Goal: Task Accomplishment & Management: Manage account settings

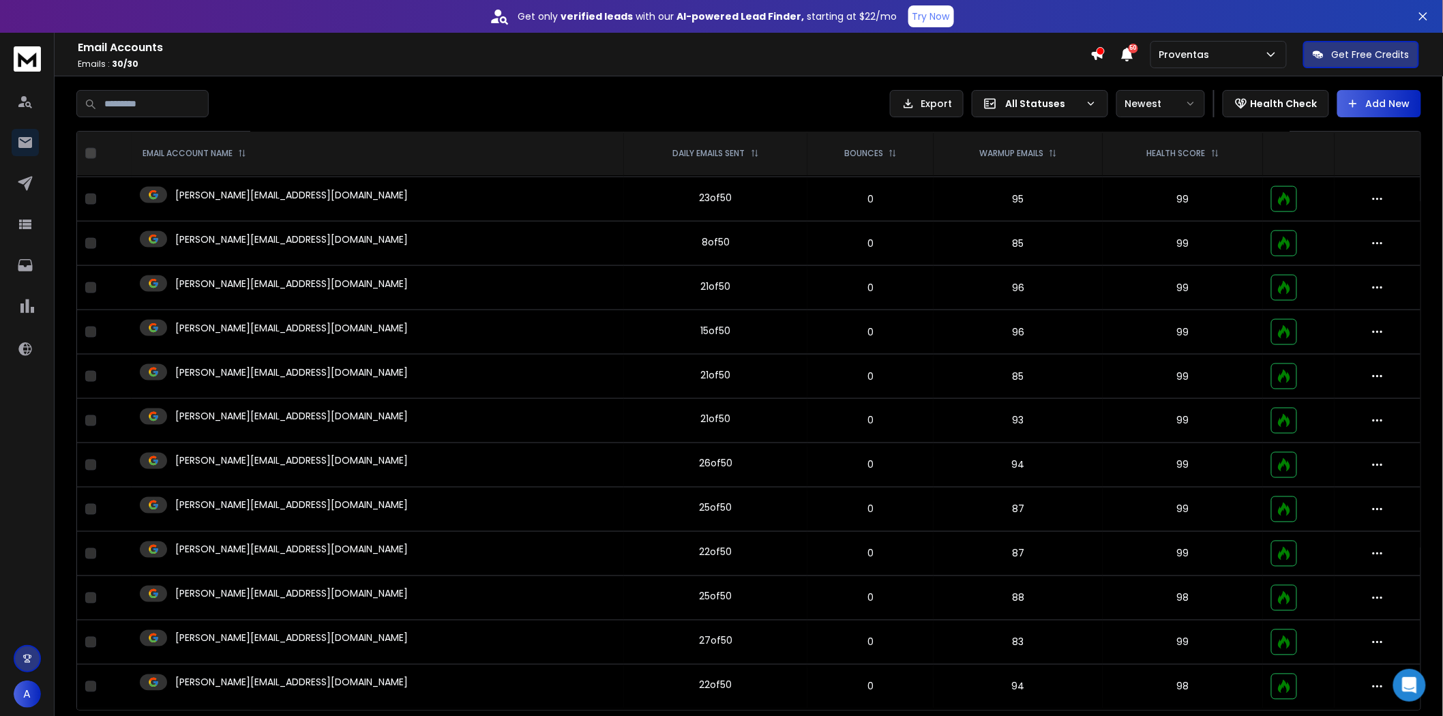
scroll to position [808, 0]
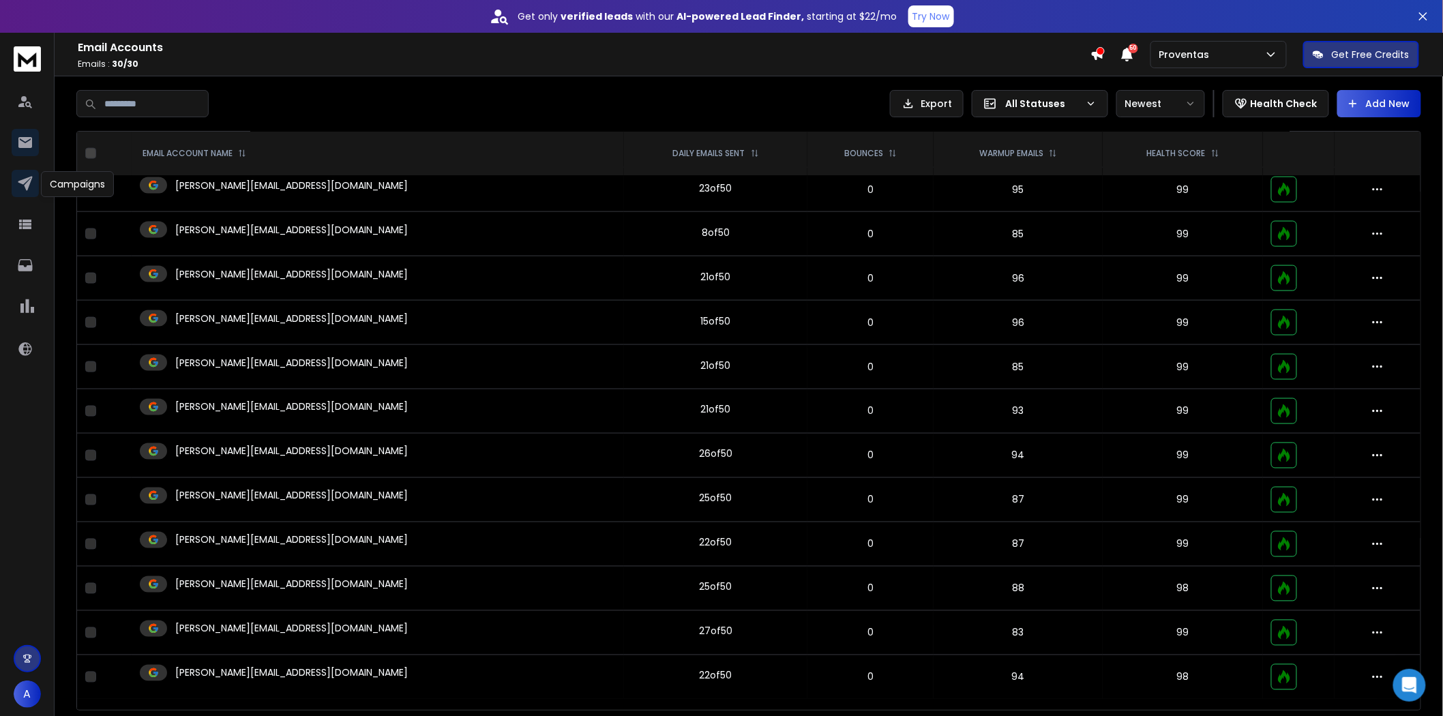
click at [23, 194] on link at bounding box center [25, 183] width 27 height 27
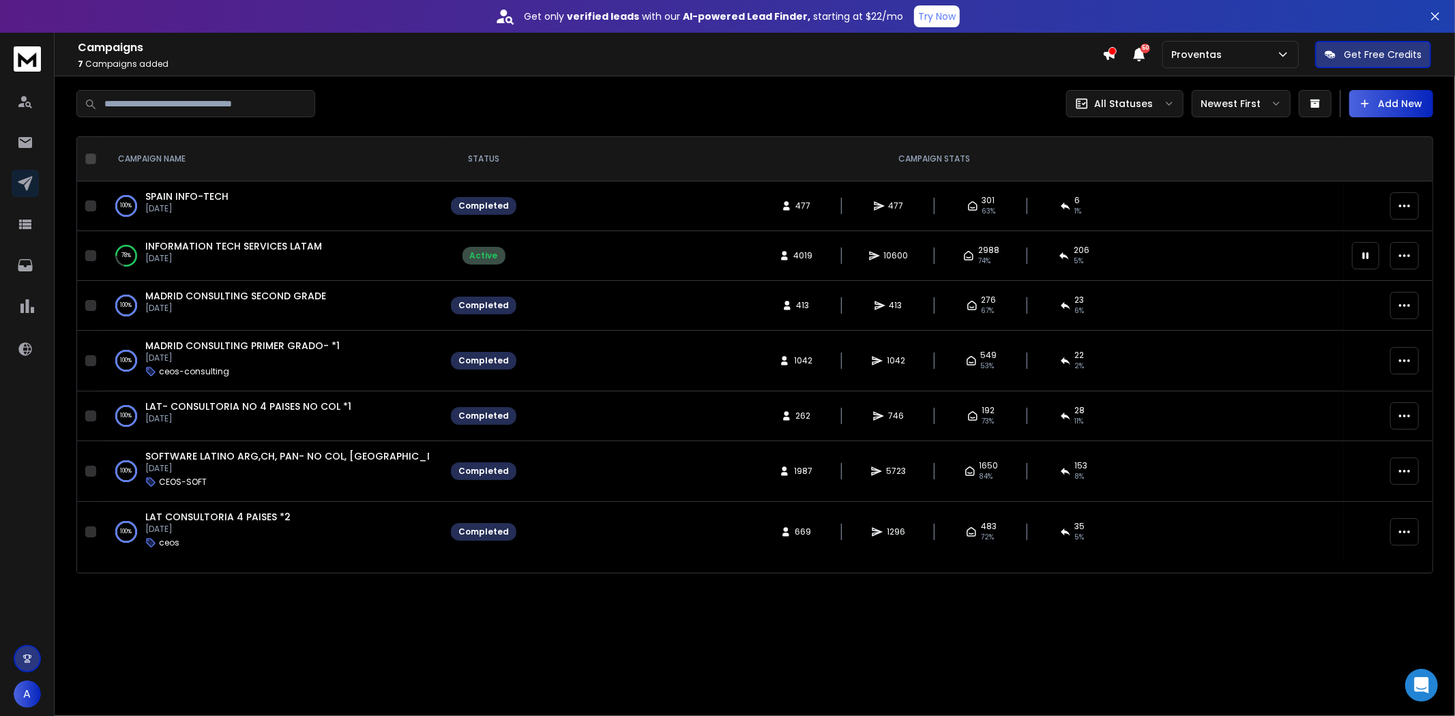
click at [179, 250] on span "INFORMATION TECH SERVICES LATAM" at bounding box center [233, 246] width 177 height 14
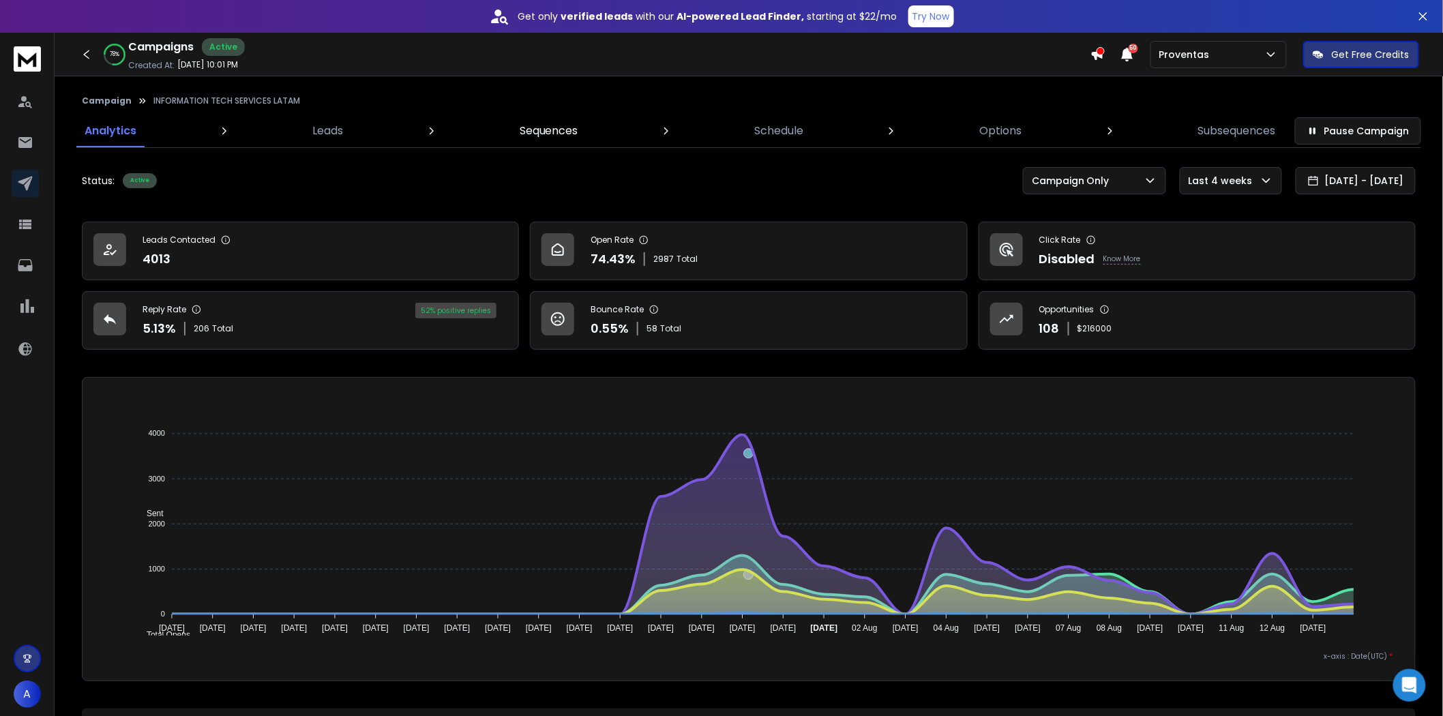
click at [556, 132] on p "Sequences" at bounding box center [549, 131] width 59 height 16
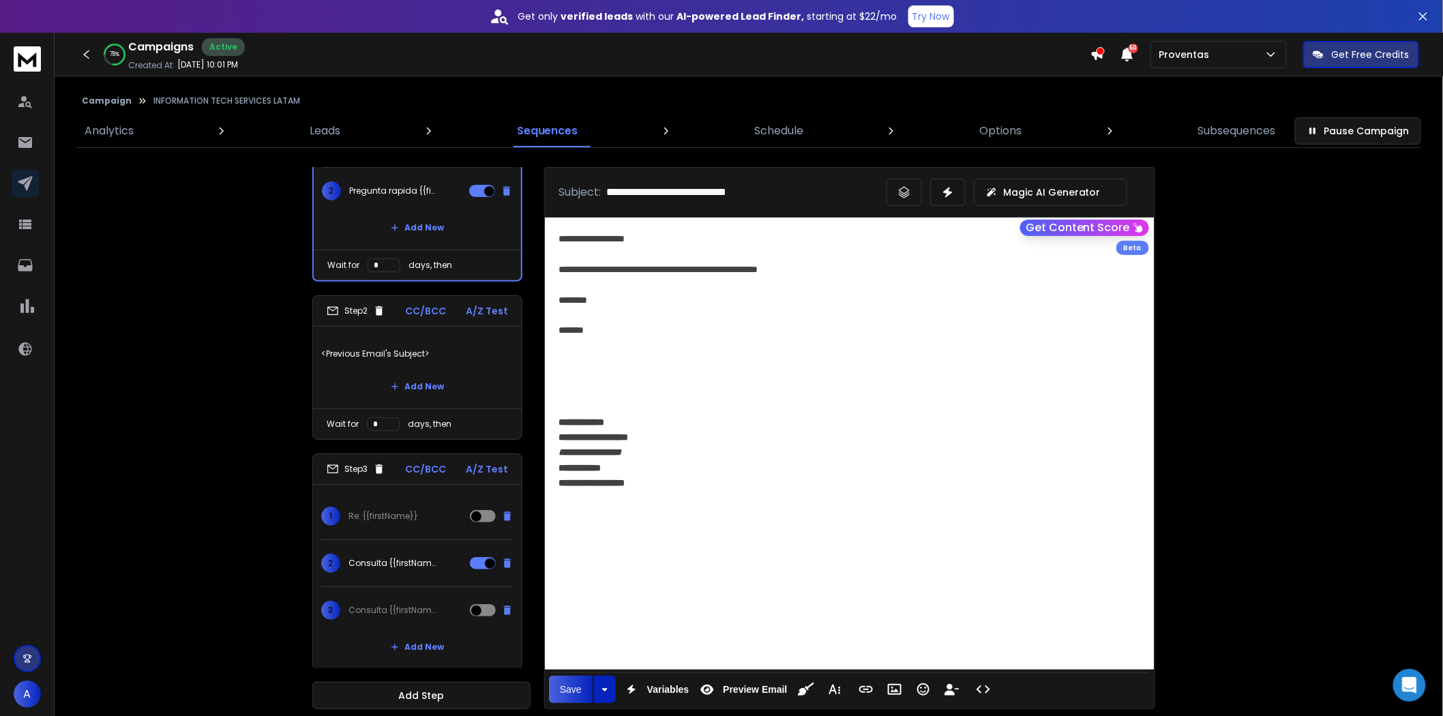
scroll to position [12, 0]
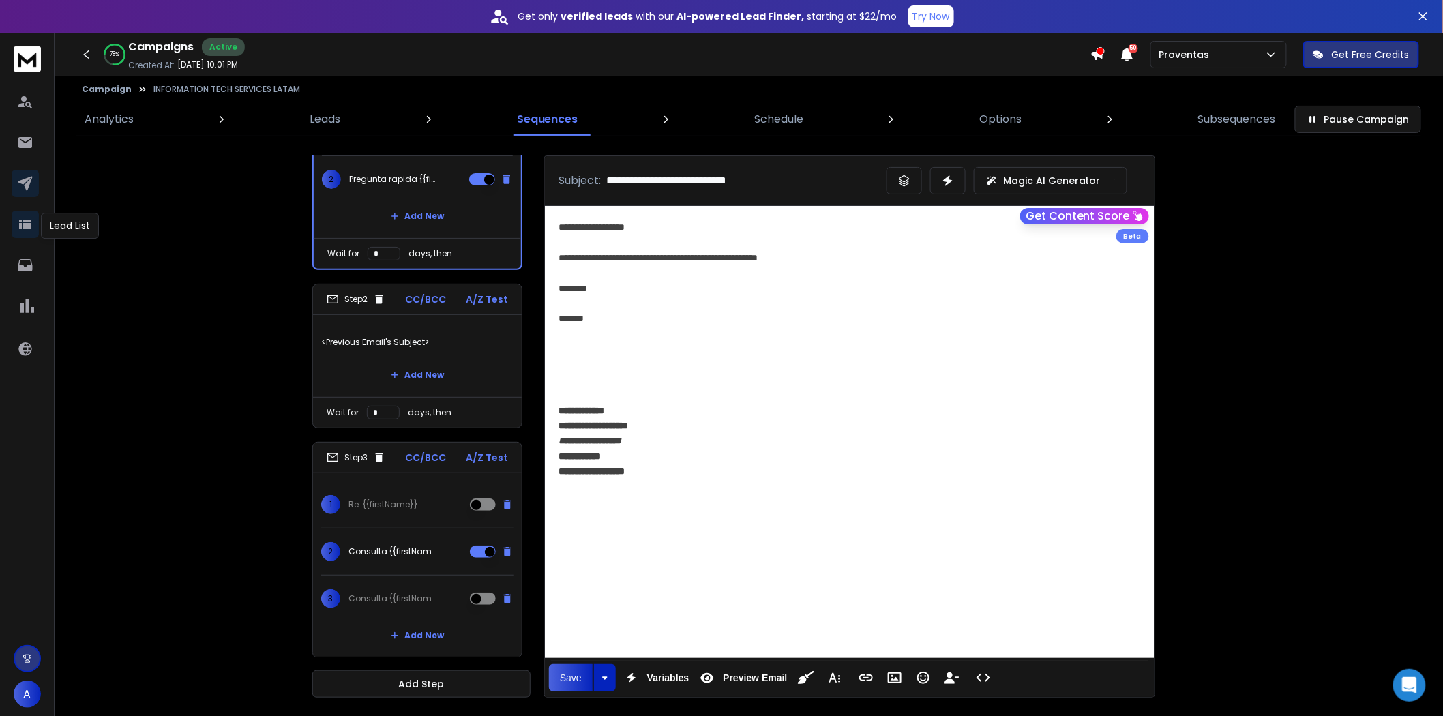
click at [25, 235] on link at bounding box center [25, 224] width 27 height 27
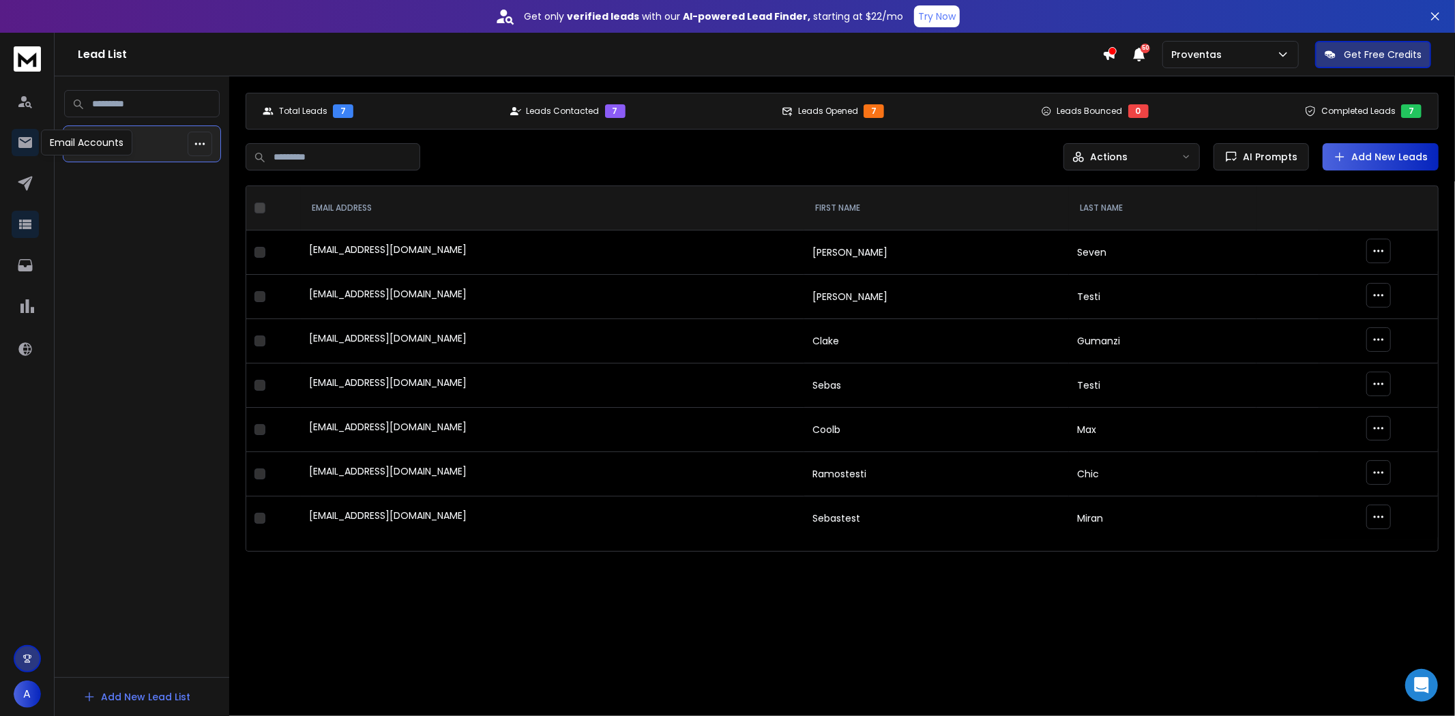
click at [29, 149] on icon at bounding box center [25, 142] width 16 height 16
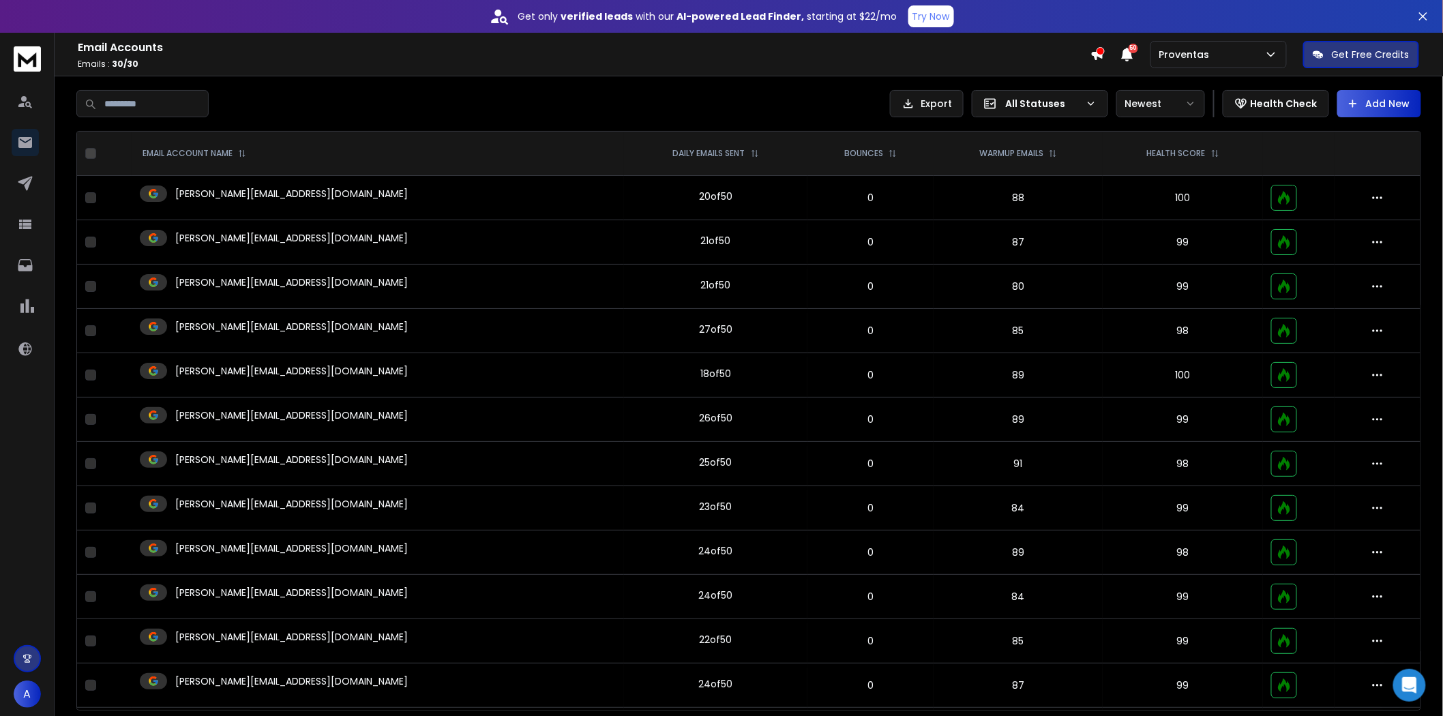
click at [298, 70] on div "Email Accounts Emails : 30 / 30 50 Proventas Get Free Credits" at bounding box center [721, 55] width 1443 height 44
click at [949, 60] on p "Emails : 30 / 30" at bounding box center [584, 64] width 1013 height 11
click at [1209, 60] on p "Proventas" at bounding box center [1188, 55] width 56 height 14
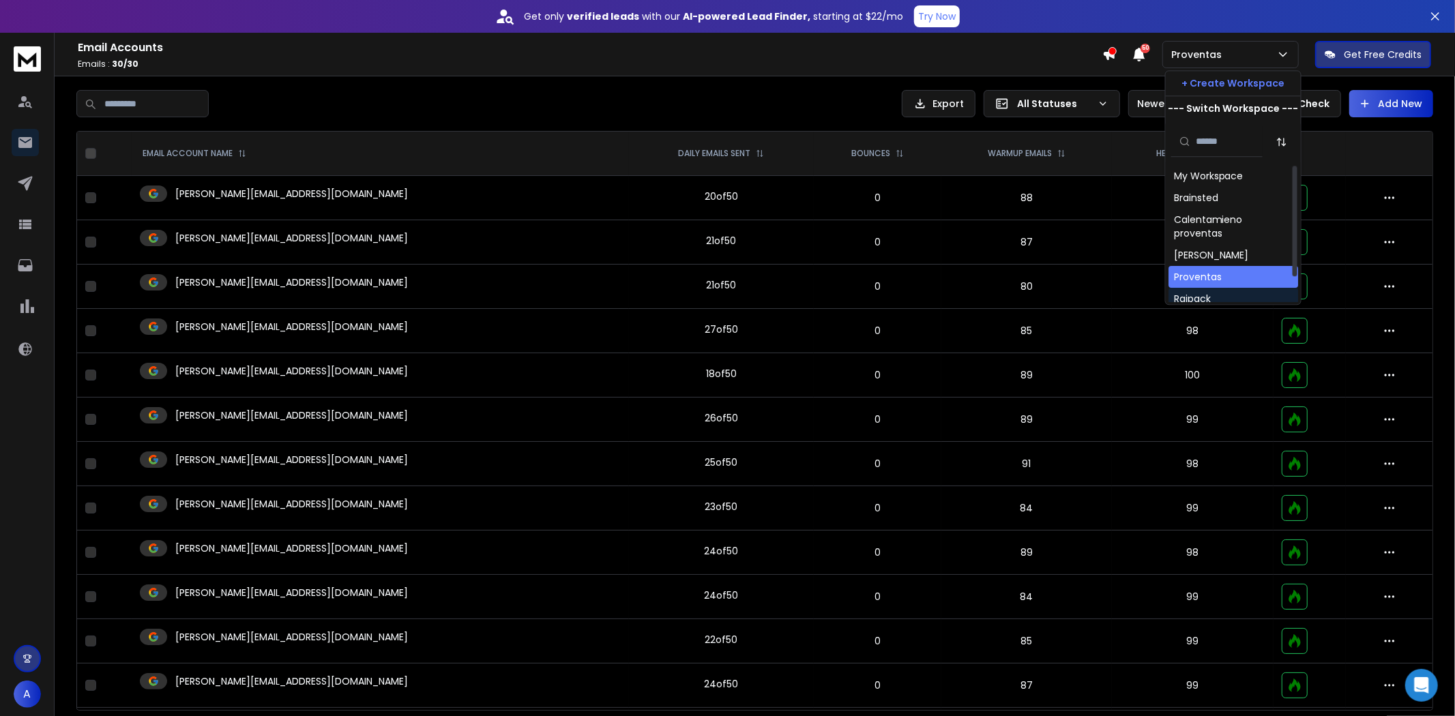
click at [1192, 301] on div "Rajpack" at bounding box center [1192, 299] width 37 height 14
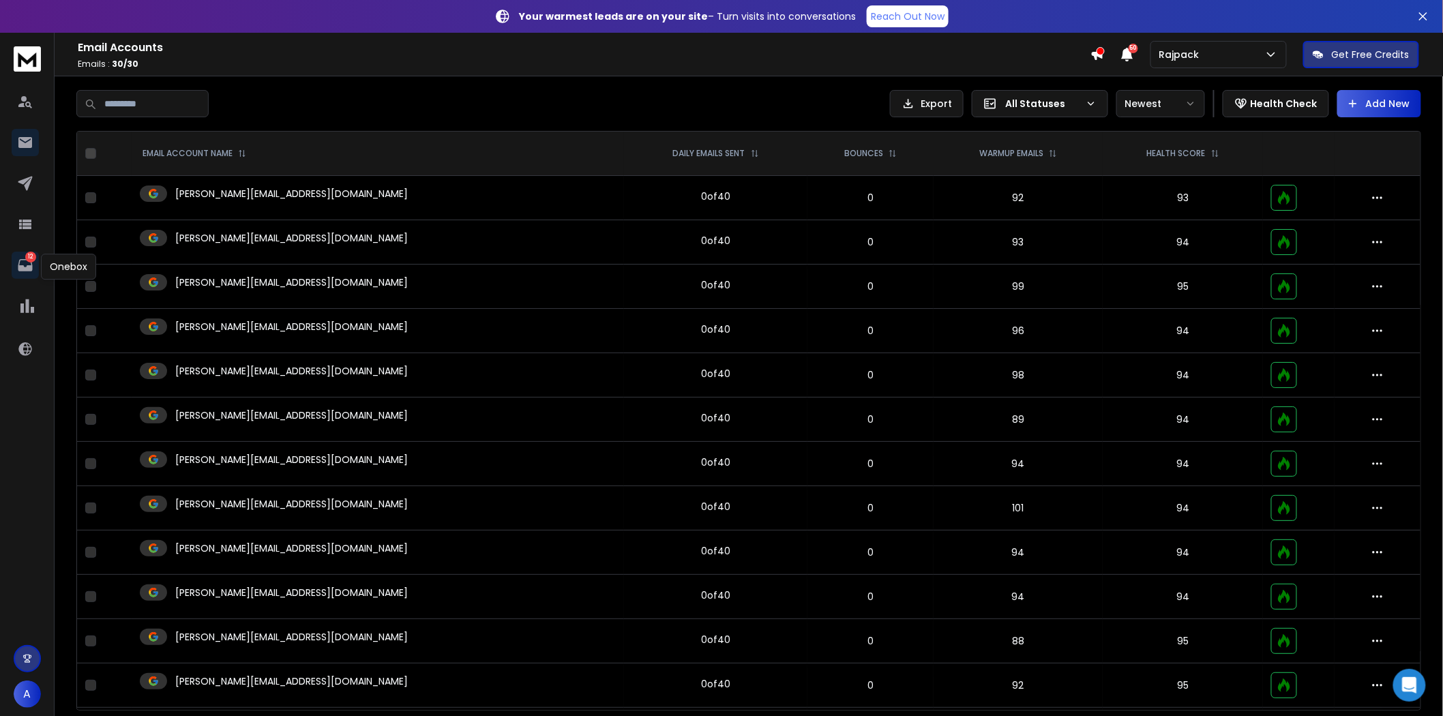
click at [15, 271] on link "12" at bounding box center [25, 265] width 27 height 27
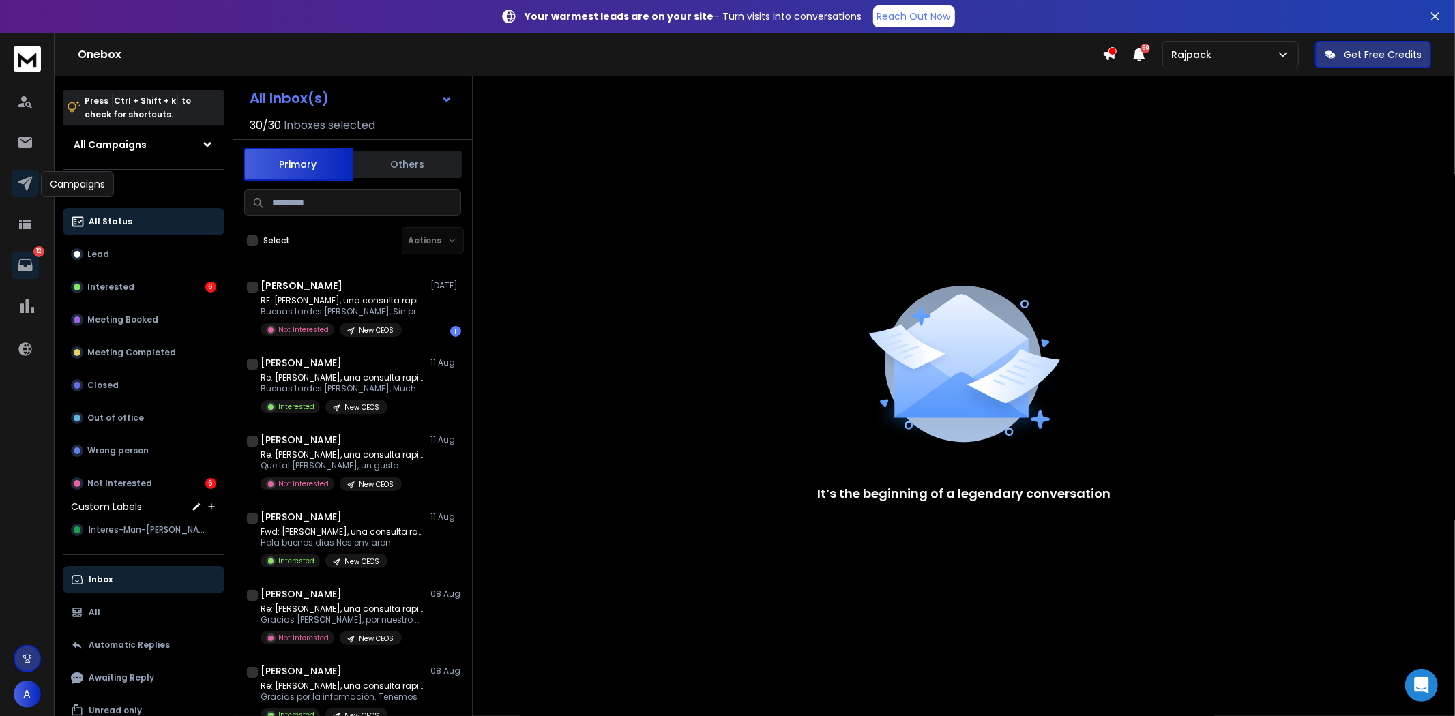
click at [29, 186] on icon at bounding box center [25, 183] width 14 height 14
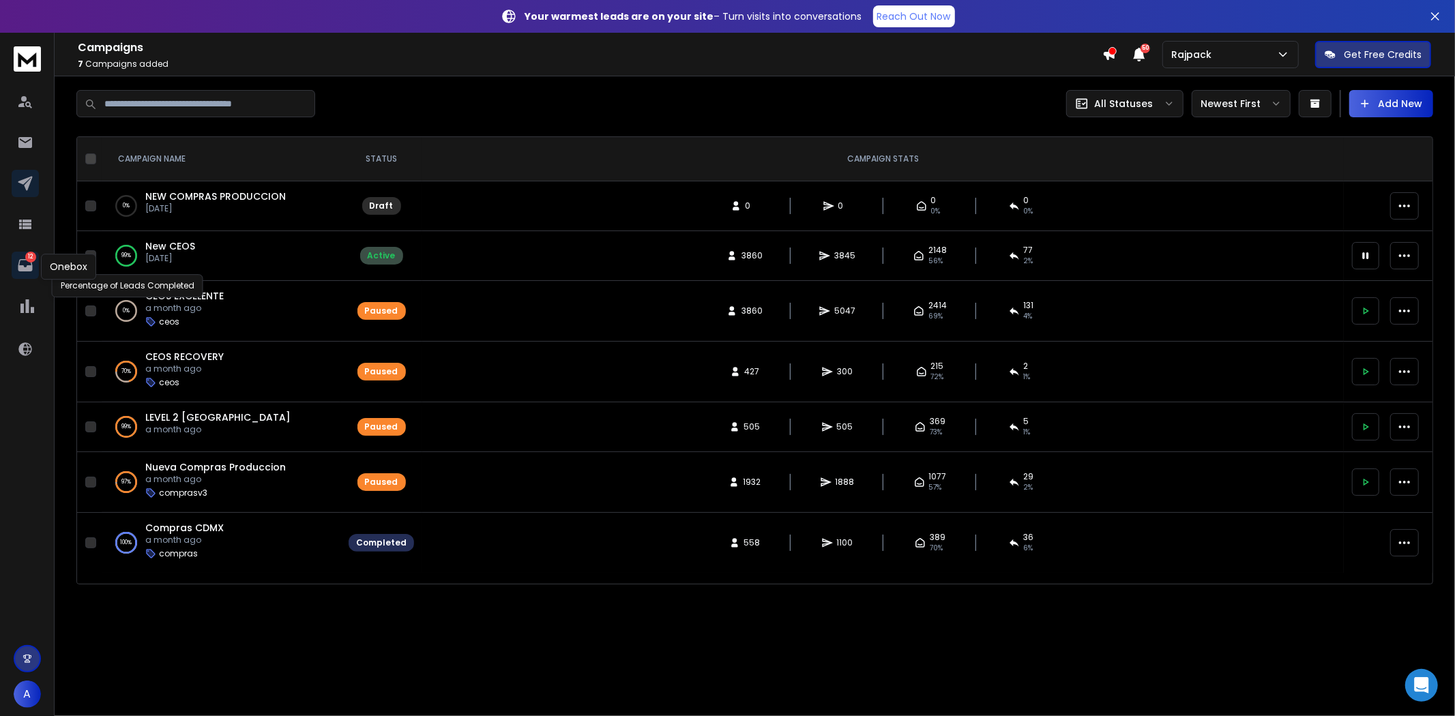
click at [24, 267] on icon at bounding box center [25, 265] width 16 height 16
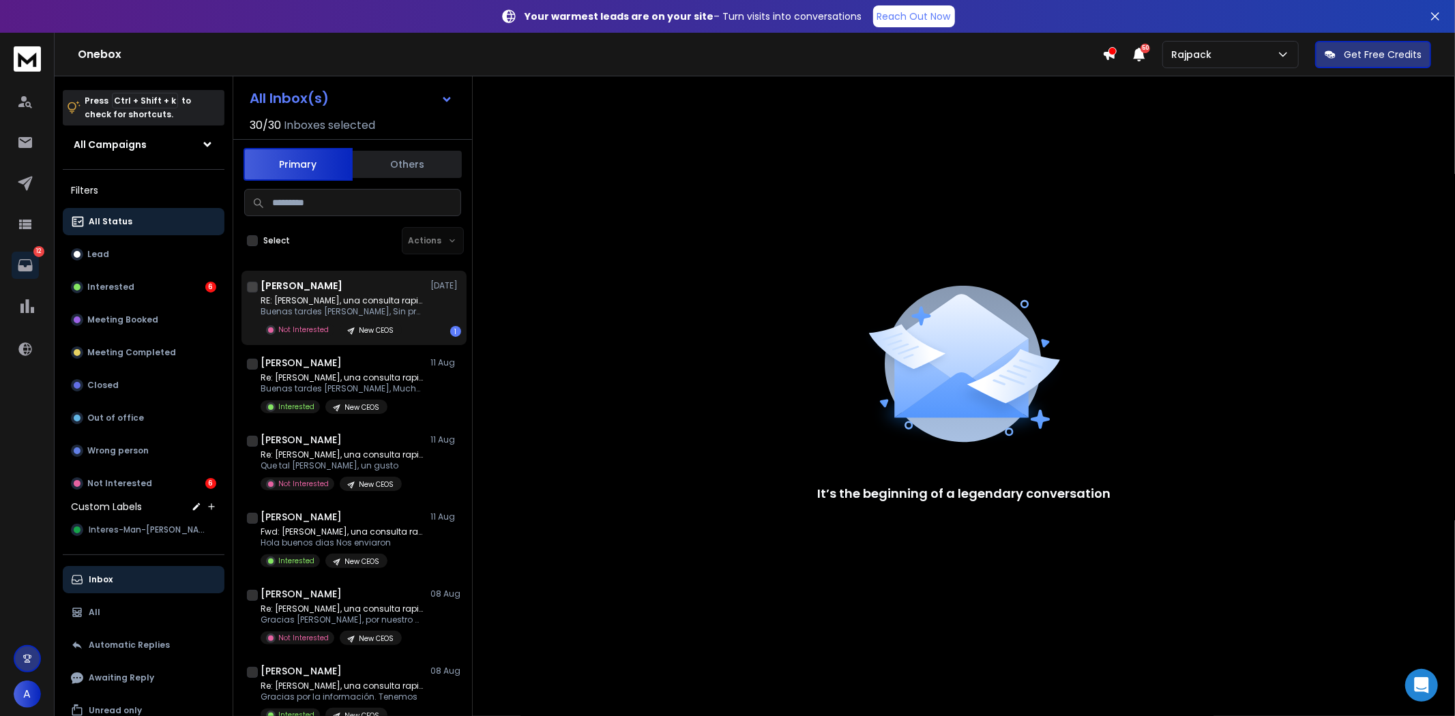
click at [350, 308] on p "Buenas tardes [PERSON_NAME], Sin problema" at bounding box center [343, 311] width 164 height 11
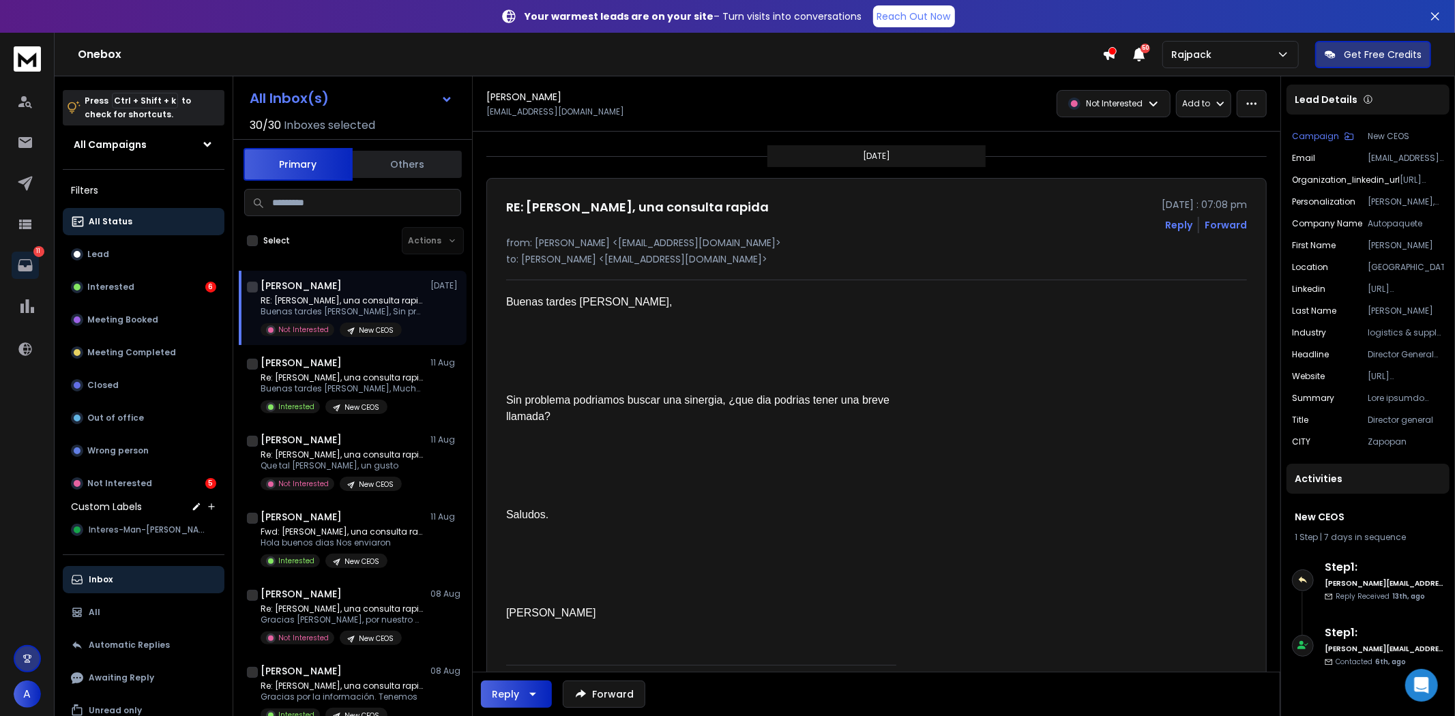
click at [1138, 98] on p "Not Interested" at bounding box center [1114, 103] width 57 height 11
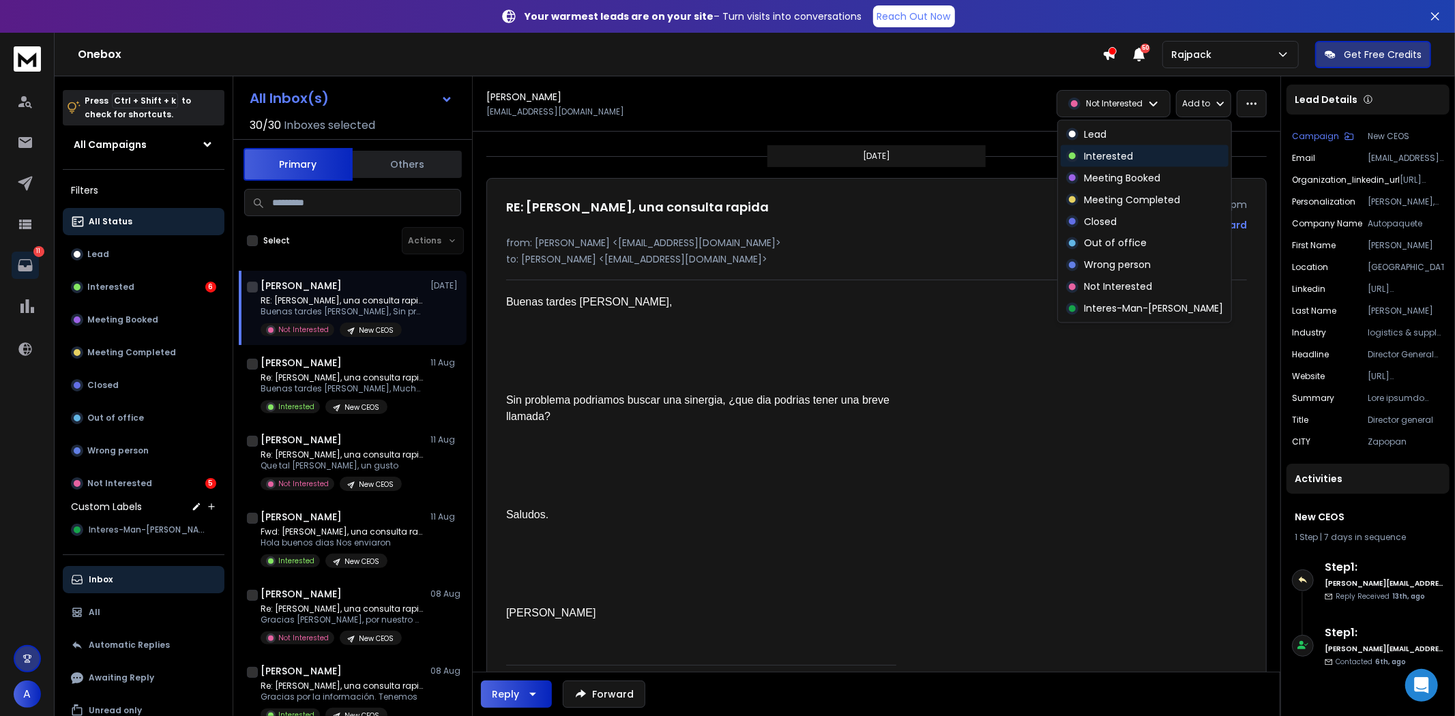
click at [1116, 150] on p "Interested" at bounding box center [1108, 156] width 49 height 14
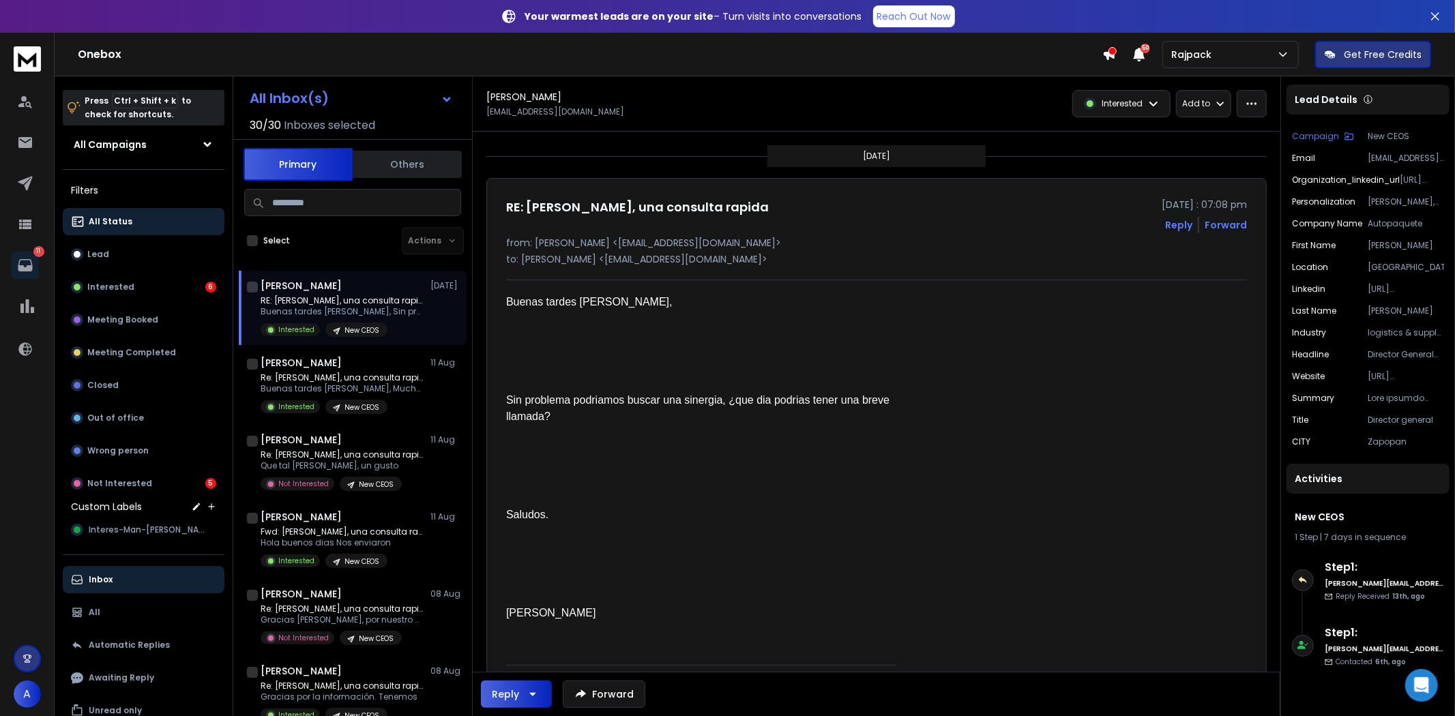
drag, startPoint x: 656, startPoint y: 259, endPoint x: 743, endPoint y: 260, distance: 87.3
click at [743, 260] on p "to: [PERSON_NAME] <[EMAIL_ADDRESS][DOMAIN_NAME]>" at bounding box center [876, 259] width 741 height 14
copy p "[DOMAIN_NAME]"
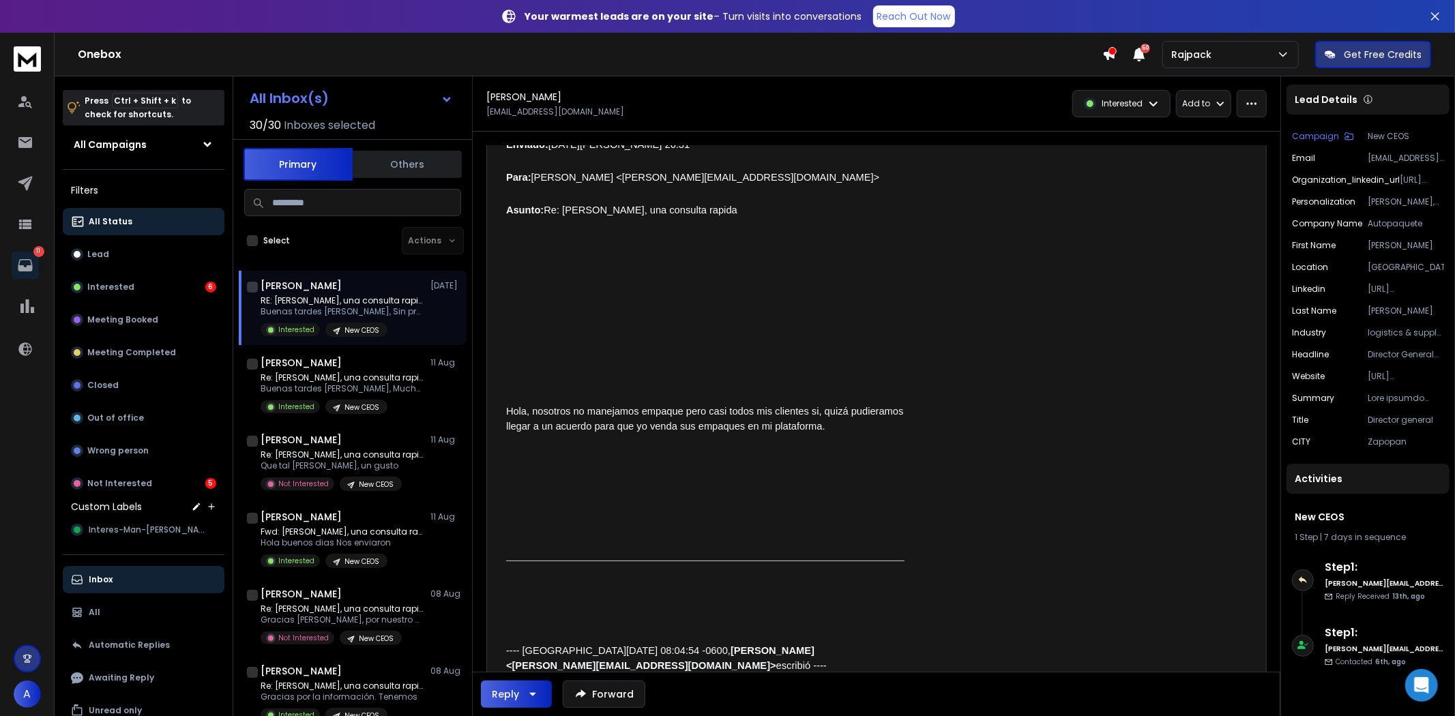
scroll to position [606, 0]
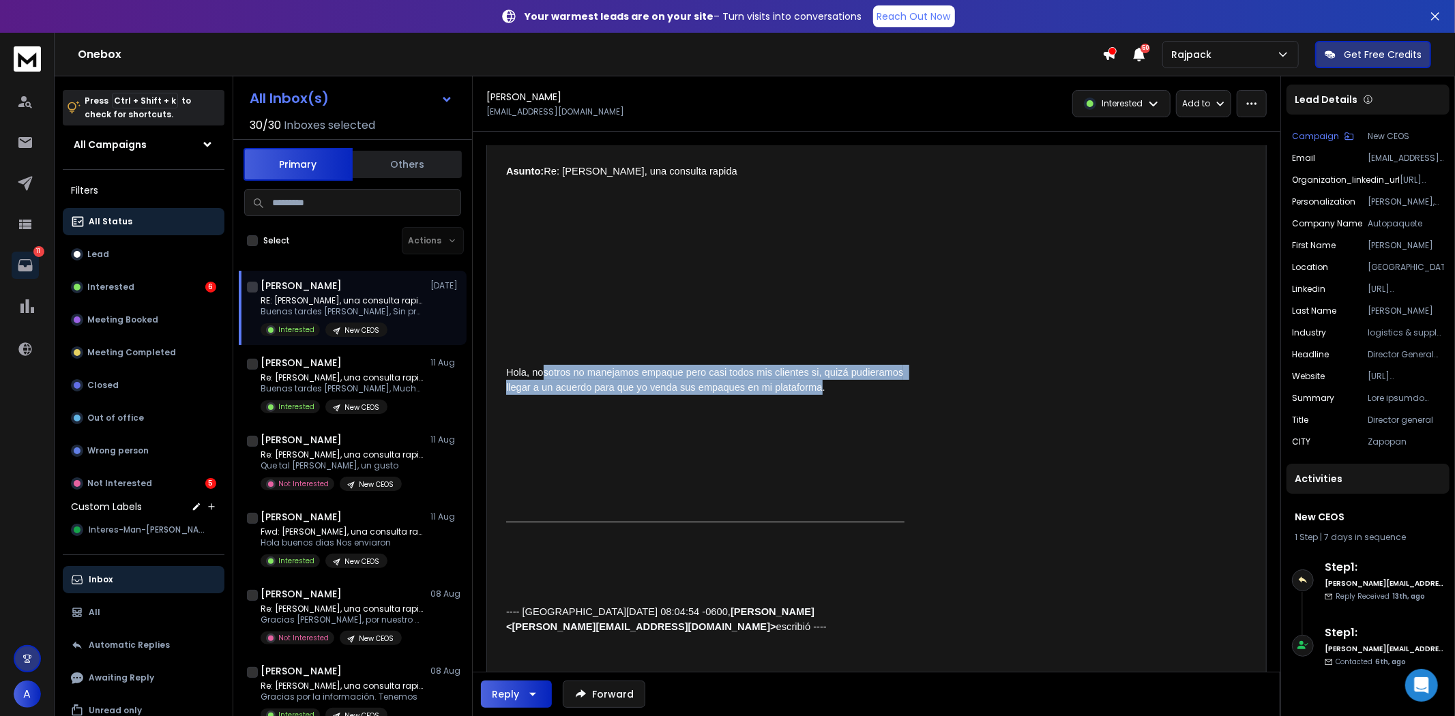
drag, startPoint x: 533, startPoint y: 424, endPoint x: 546, endPoint y: 447, distance: 26.6
click at [546, 440] on div "Hola, nosotros no manejamos empaque pero casi todos mis clientes si, quizá pudi…" at bounding box center [705, 402] width 398 height 75
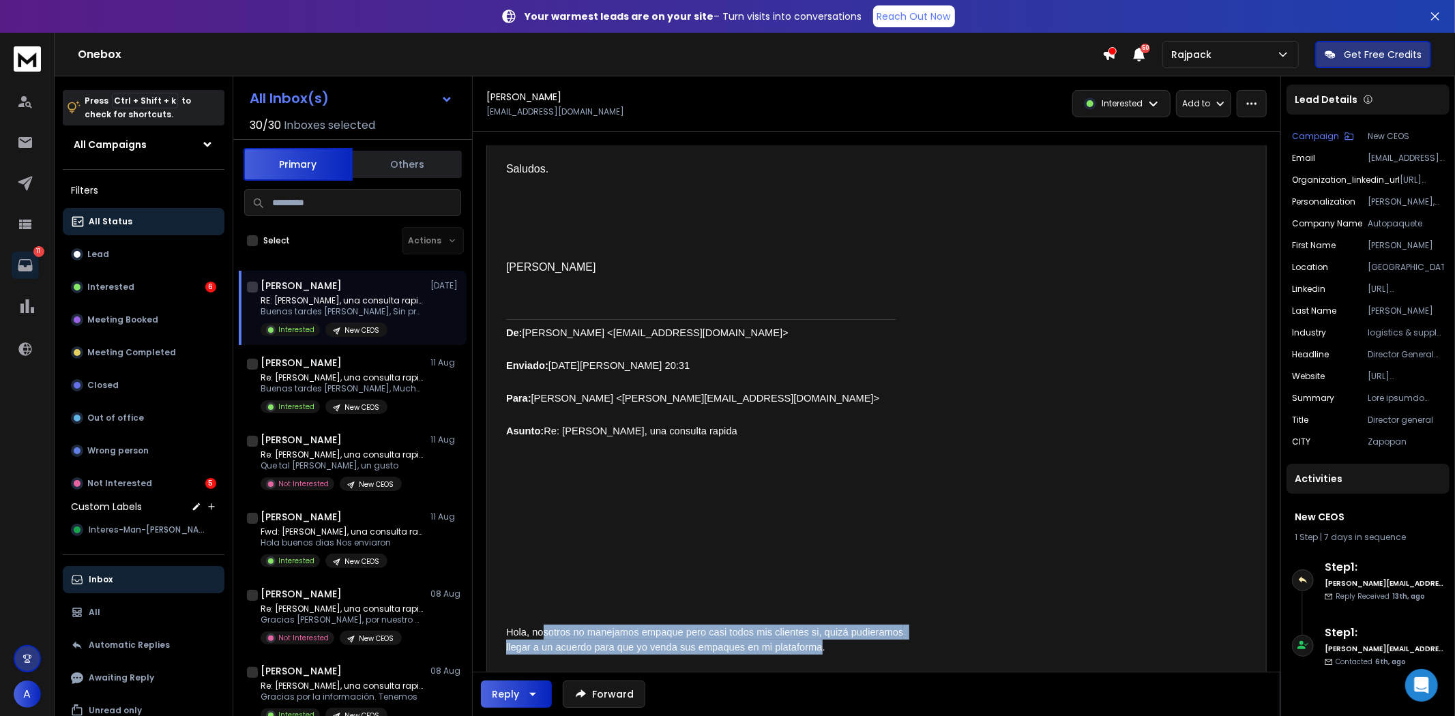
scroll to position [76, 0]
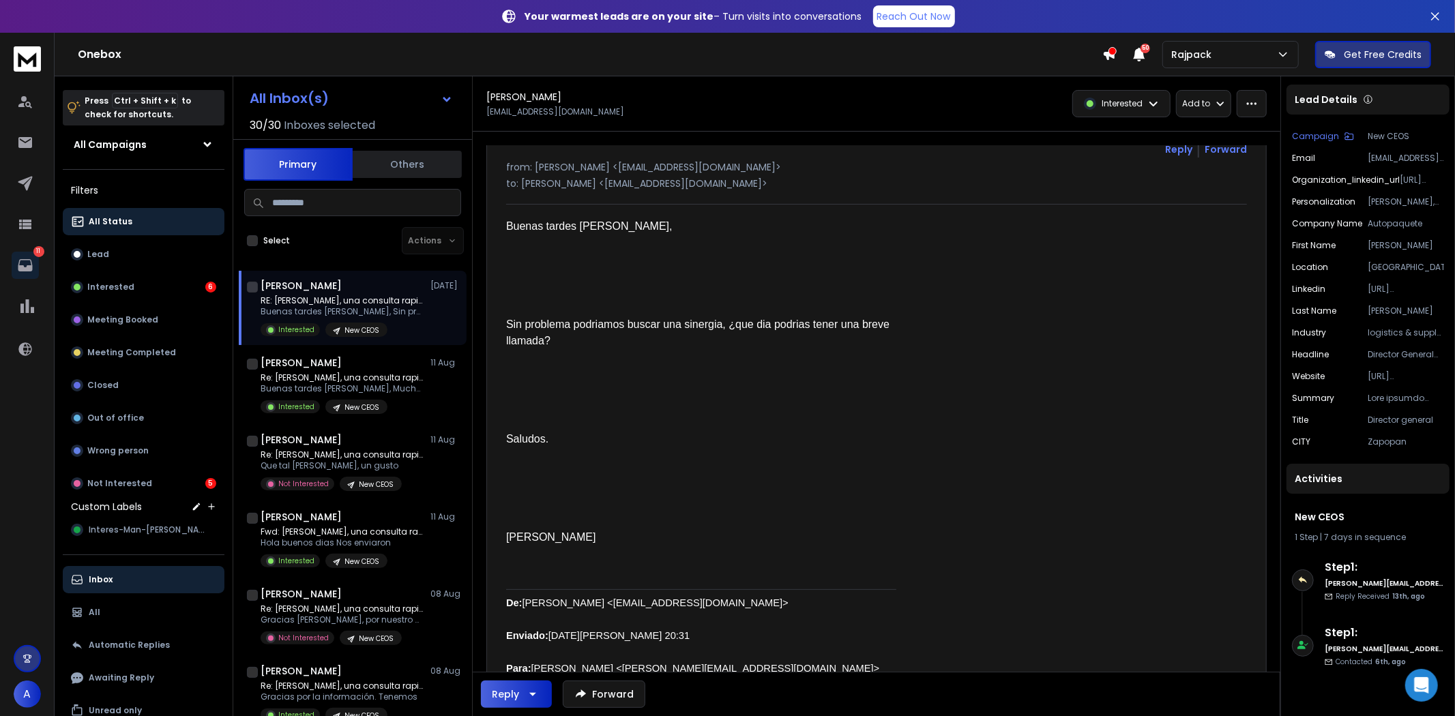
click at [506, 349] on div "Sin problema podriamos buscar una sinergia, ¿que dia podrias tener una breve ll…" at bounding box center [705, 332] width 398 height 33
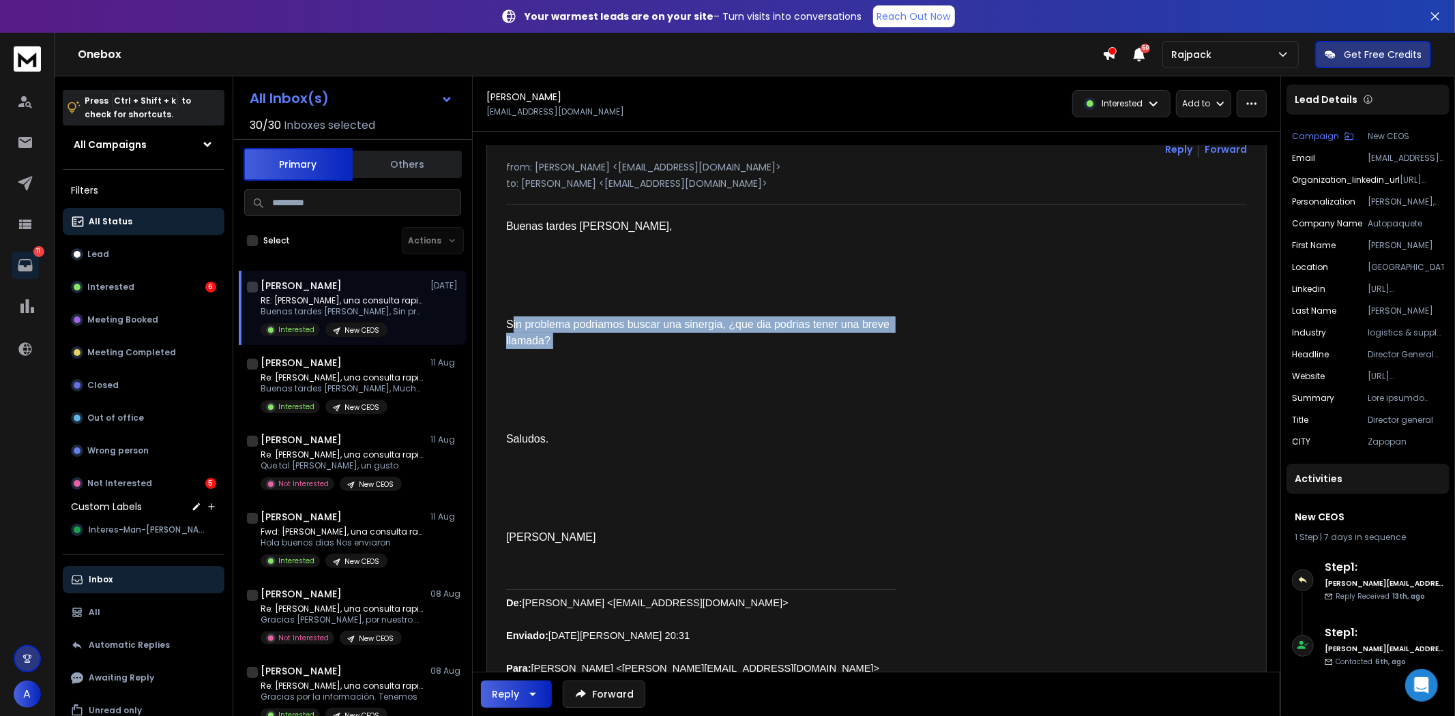
click at [506, 349] on div "Sin problema podriamos buscar una sinergia, ¿que dia podrias tener una breve ll…" at bounding box center [705, 332] width 398 height 33
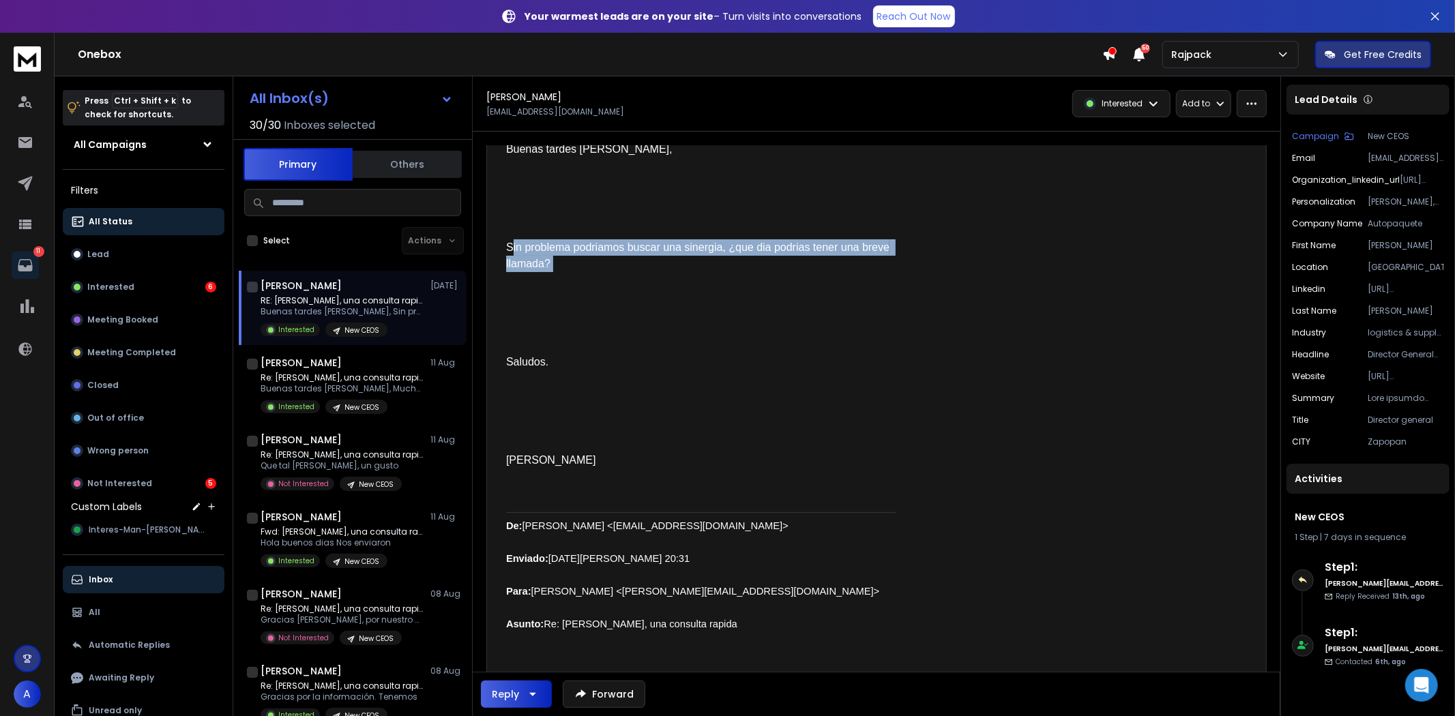
scroll to position [227, 0]
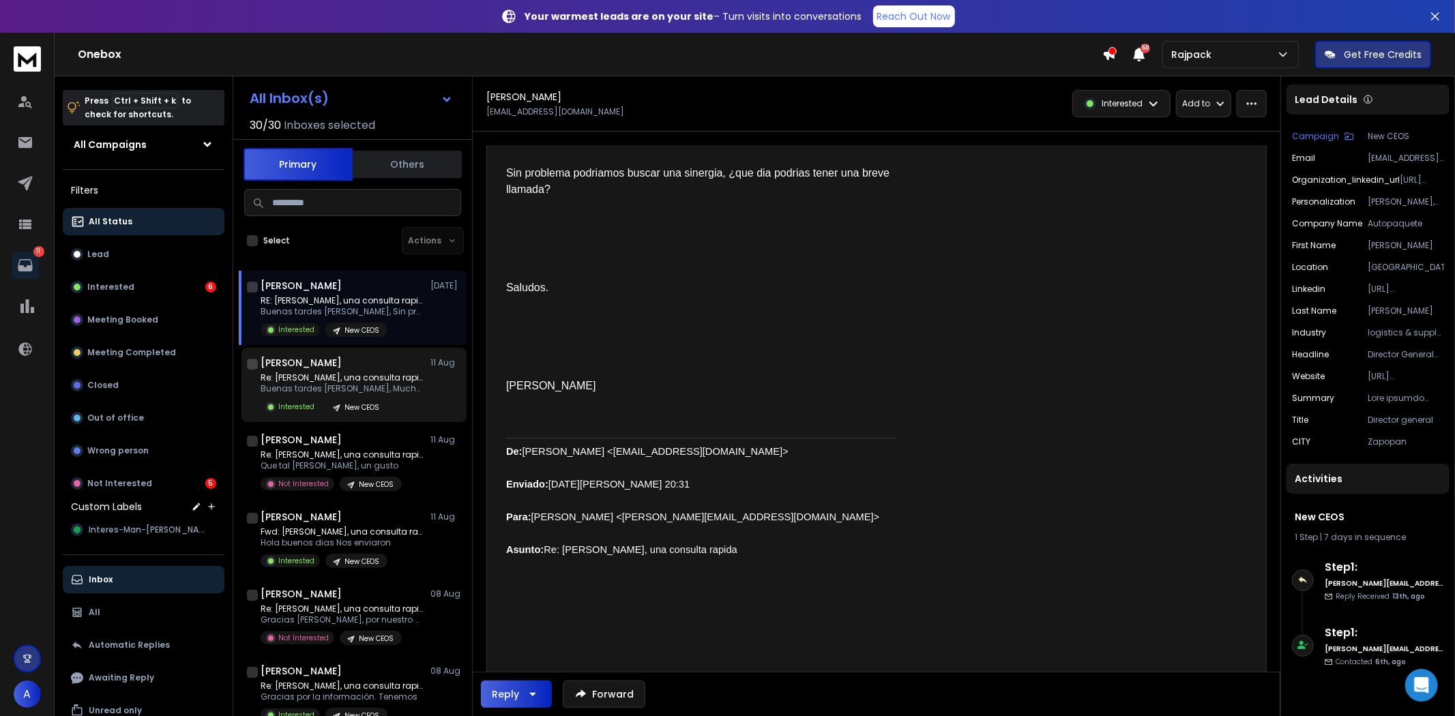
click at [297, 383] on p "Buenas tardes [PERSON_NAME], Muchas gracias" at bounding box center [343, 388] width 164 height 11
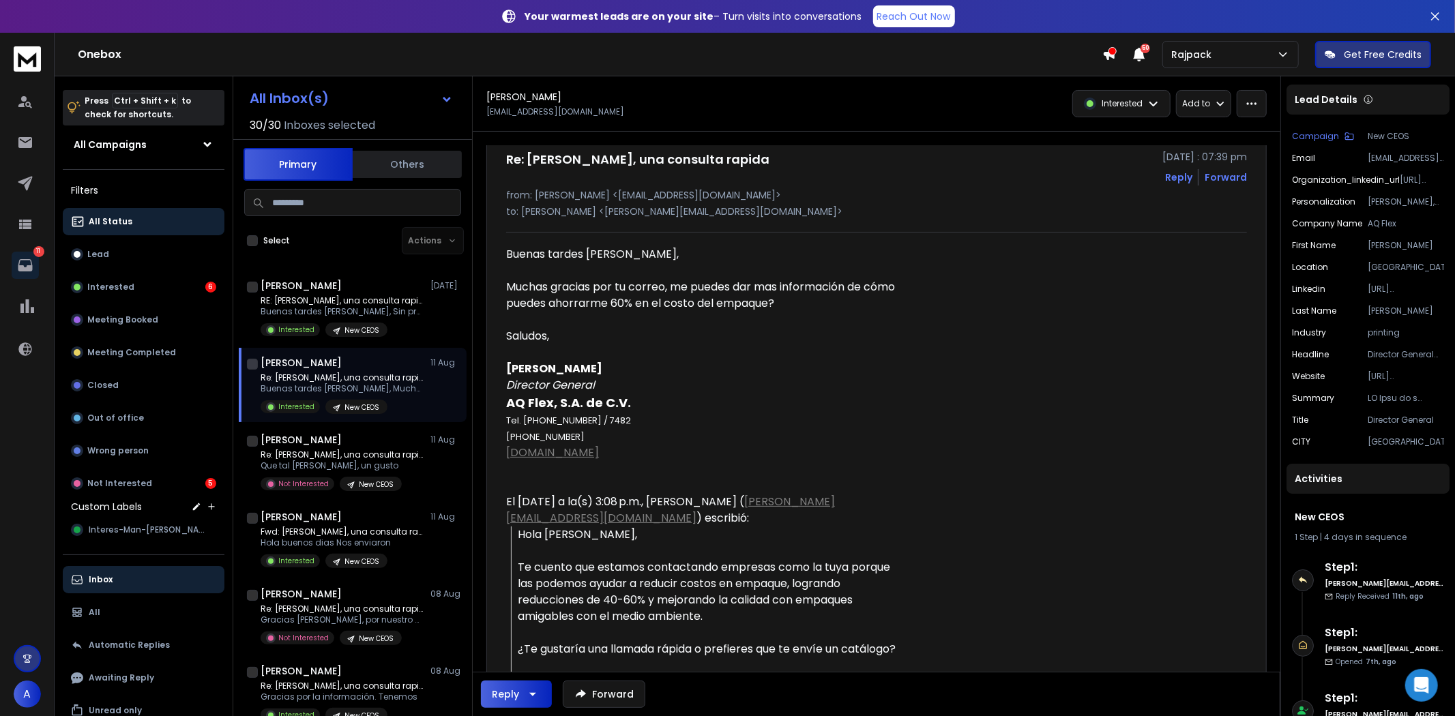
scroll to position [0, 0]
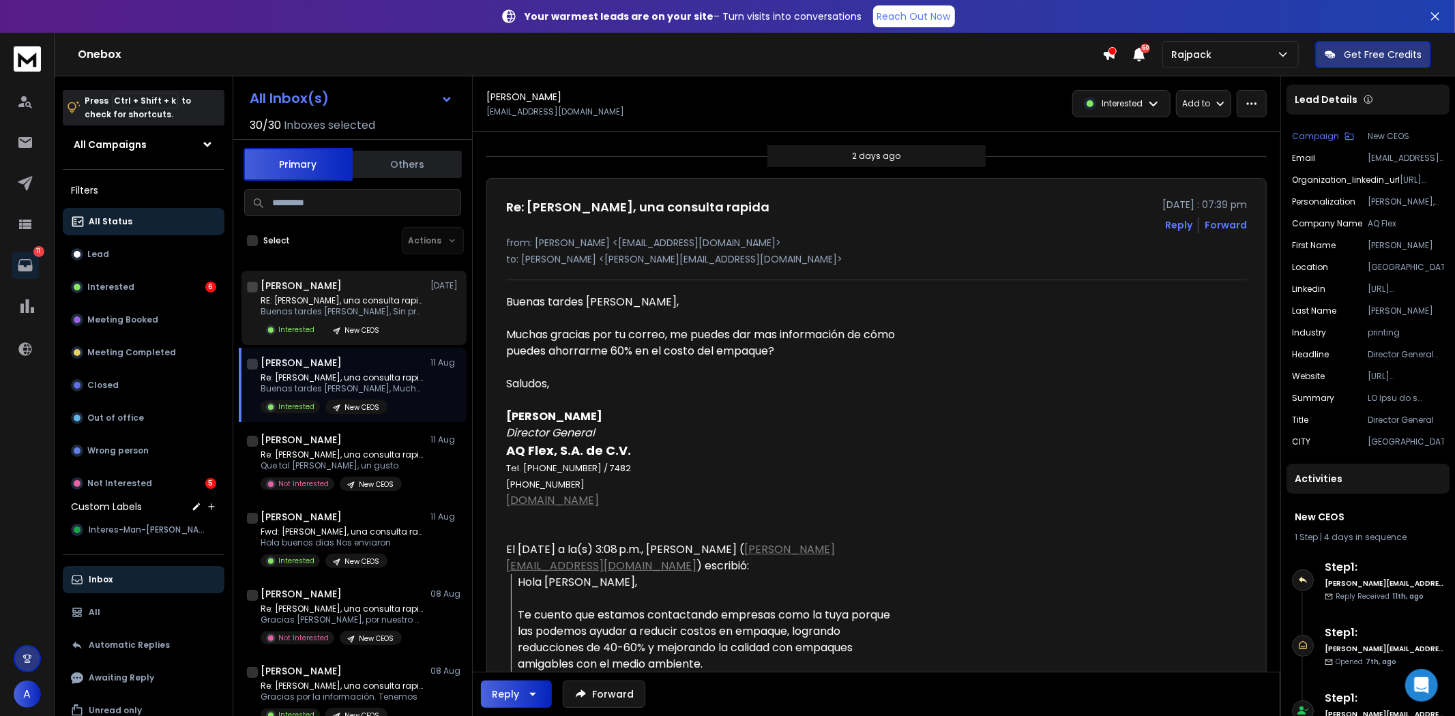
click at [342, 291] on h1 "[PERSON_NAME]" at bounding box center [301, 286] width 81 height 14
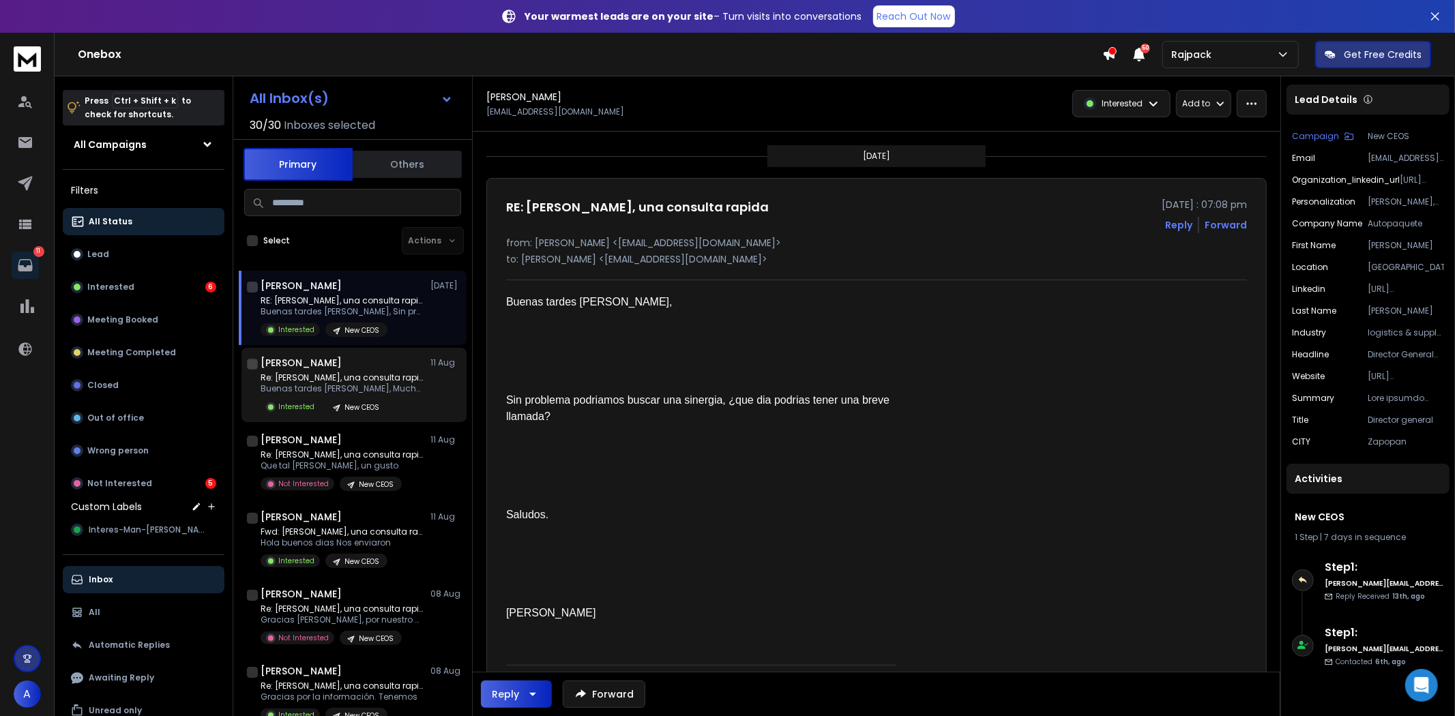
click at [371, 372] on p "Re: [PERSON_NAME], una consulta rapida" at bounding box center [343, 377] width 164 height 11
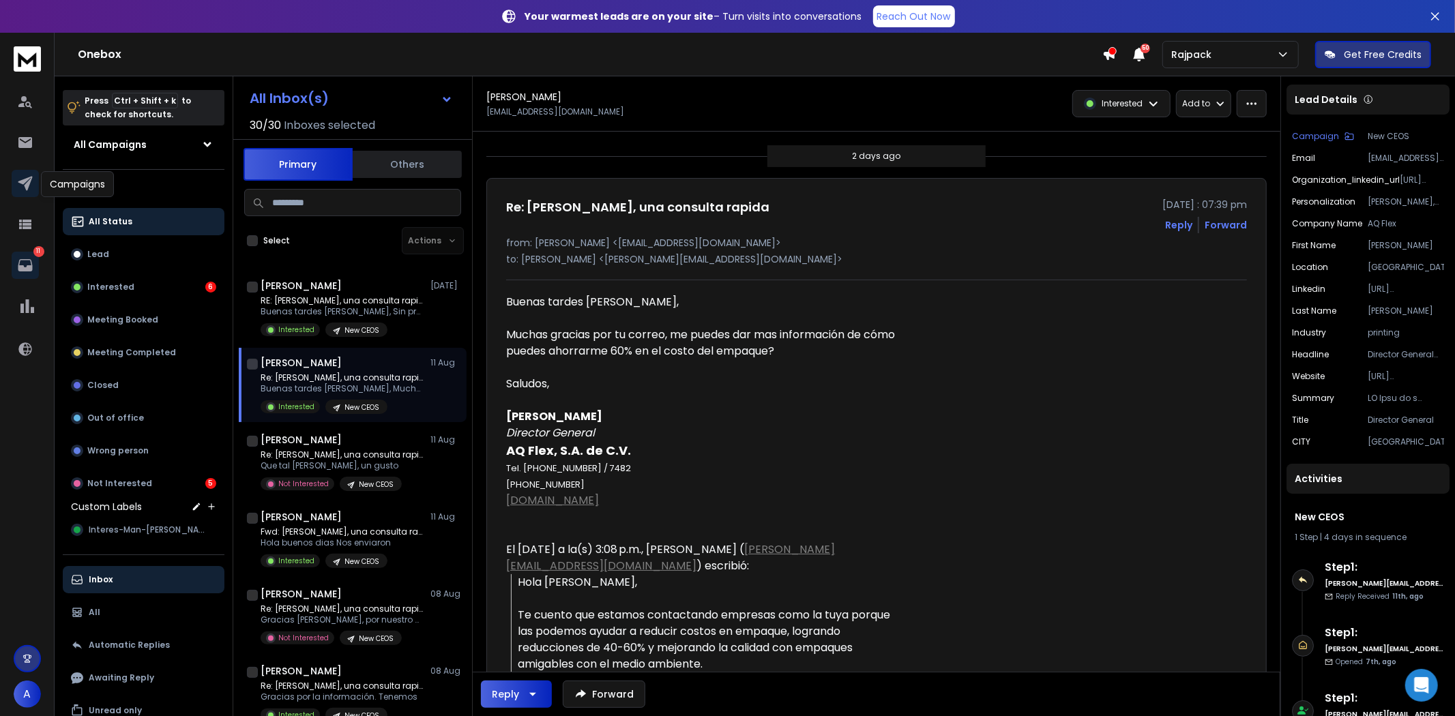
click at [23, 192] on link at bounding box center [25, 183] width 27 height 27
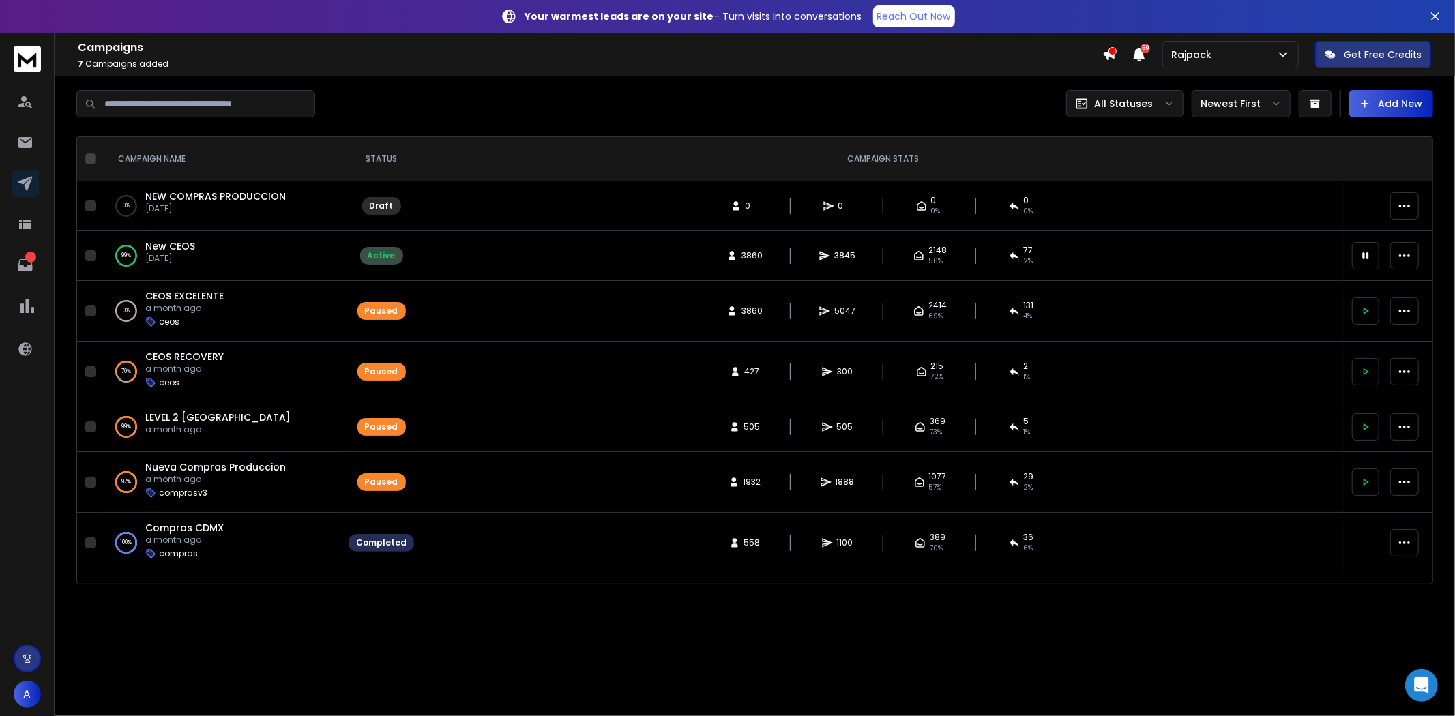
click at [241, 473] on span "Nueva Compras Produccion" at bounding box center [215, 467] width 141 height 14
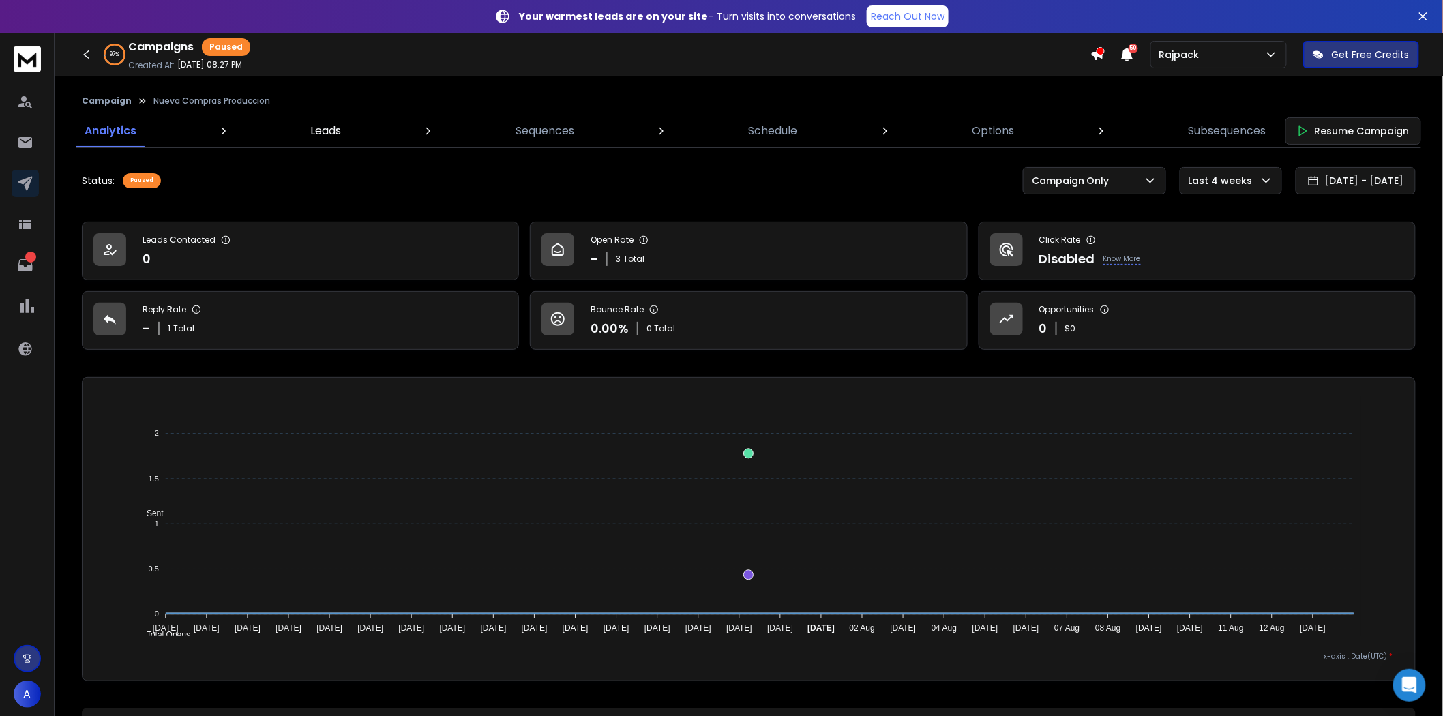
click at [328, 133] on p "Leads" at bounding box center [326, 131] width 31 height 16
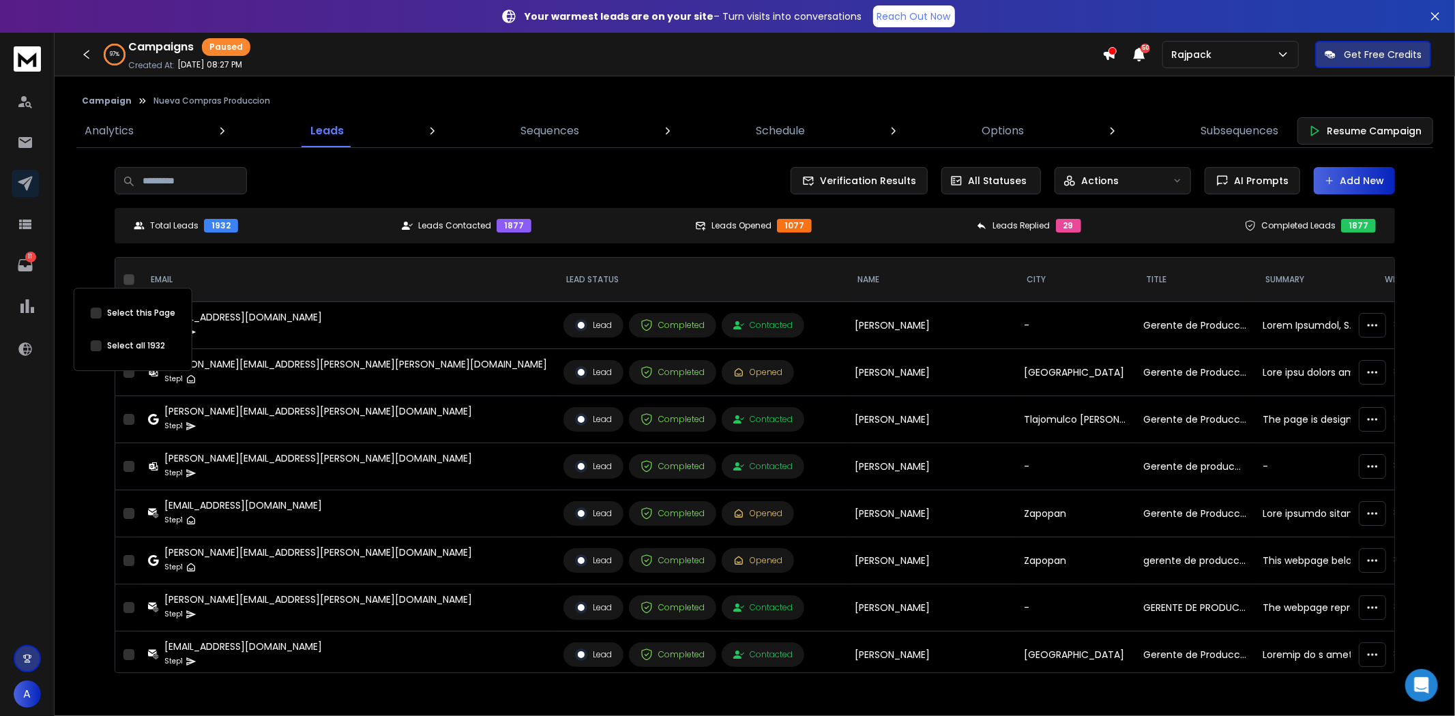
click at [127, 278] on button "Select this Page" at bounding box center [128, 279] width 11 height 11
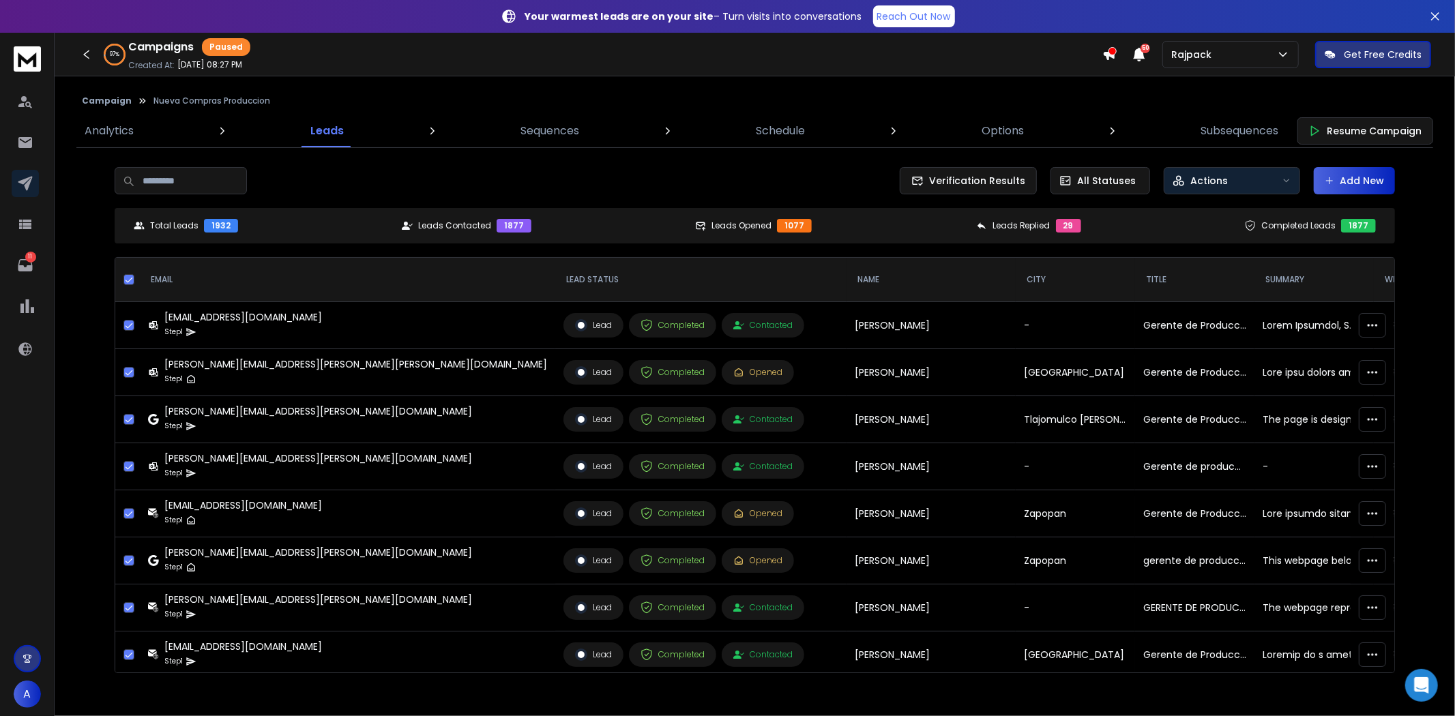
click at [1183, 184] on icon "button" at bounding box center [1179, 181] width 12 height 12
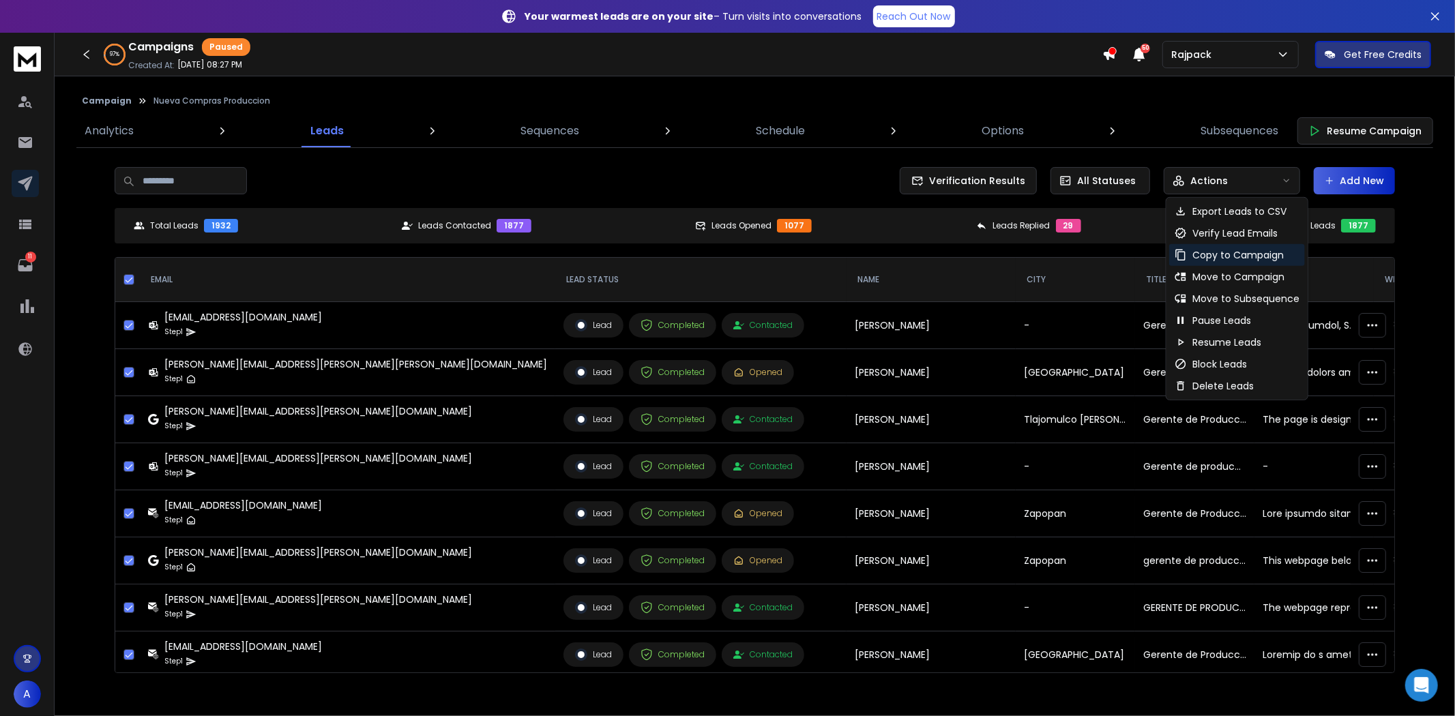
click at [1232, 255] on p "Copy to Campaign" at bounding box center [1237, 255] width 91 height 14
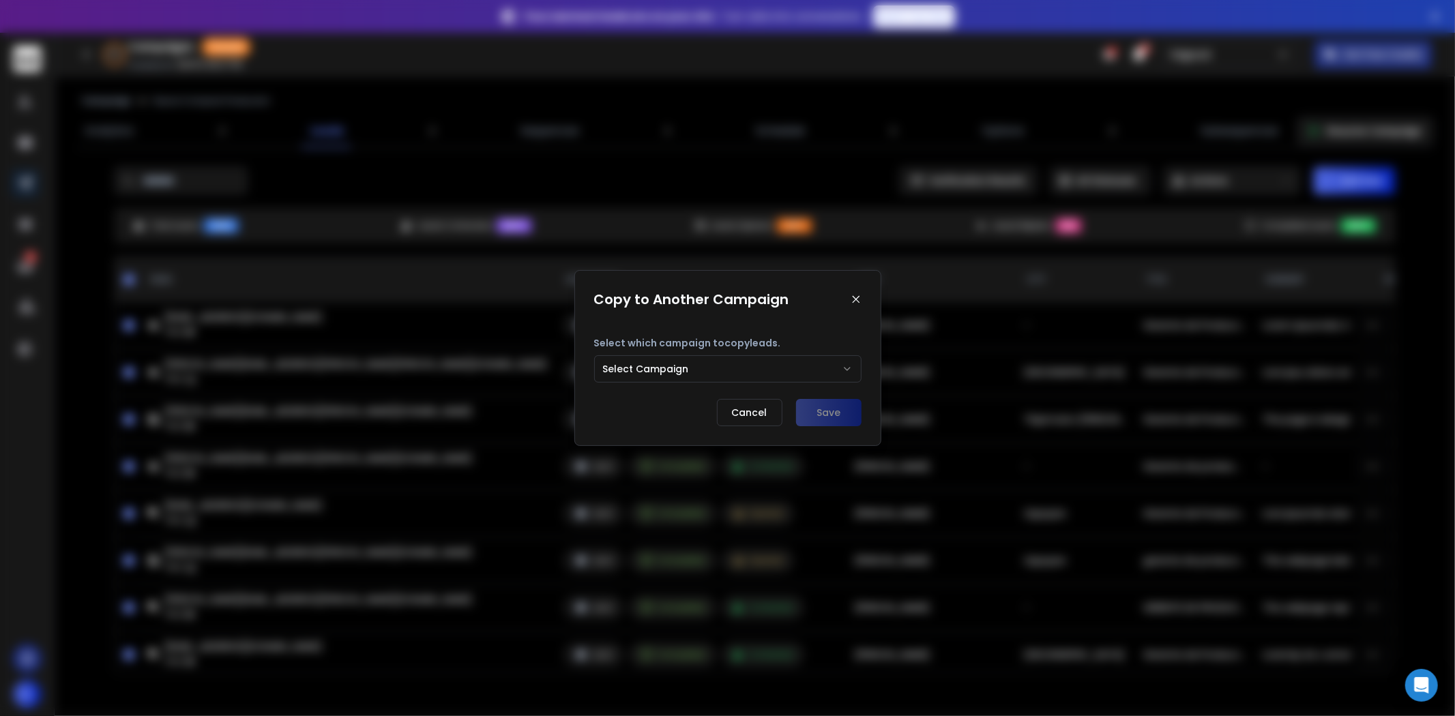
click at [728, 375] on button "Select Campaign" at bounding box center [727, 368] width 267 height 27
click at [741, 419] on p "Cancel" at bounding box center [749, 412] width 65 height 27
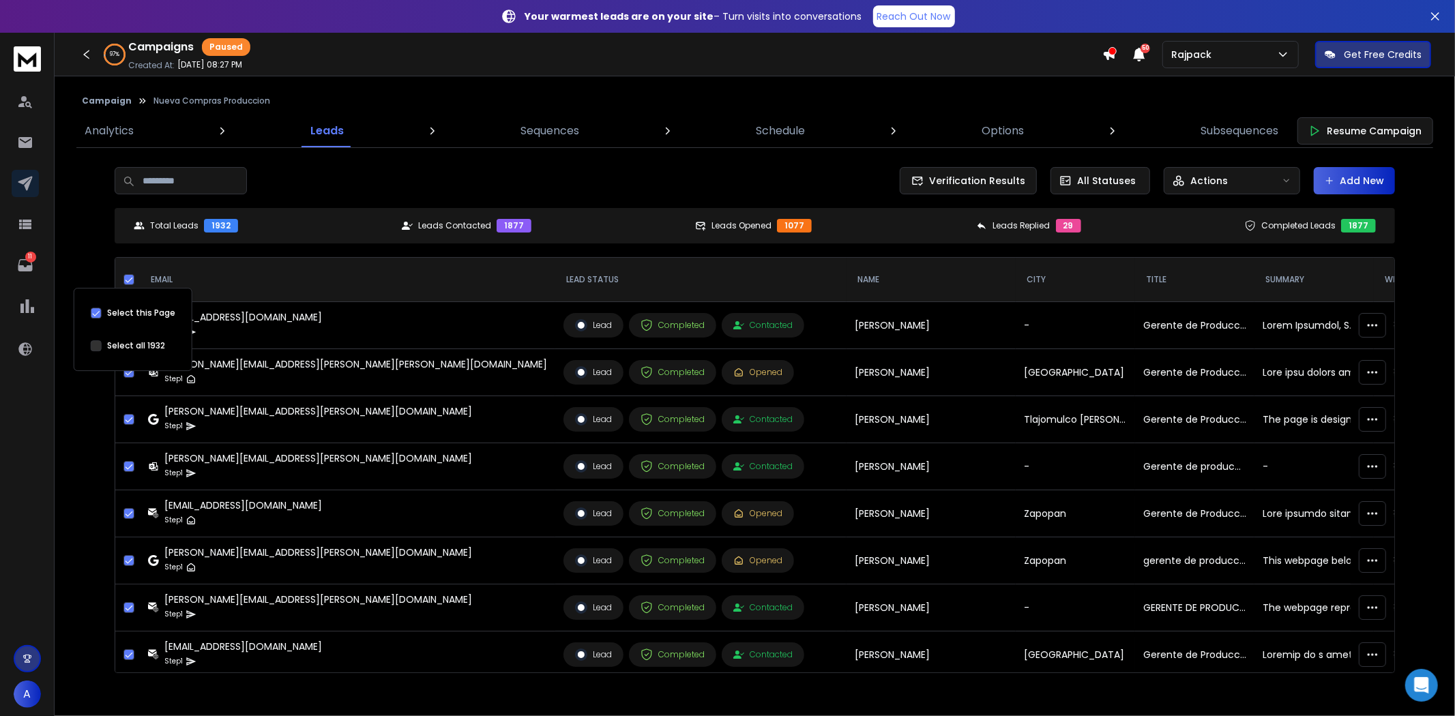
click at [99, 353] on div "Select all 1932" at bounding box center [133, 345] width 85 height 27
click at [98, 346] on button "Select this Page" at bounding box center [96, 345] width 11 height 11
click at [1198, 190] on button "Actions" at bounding box center [1232, 180] width 136 height 27
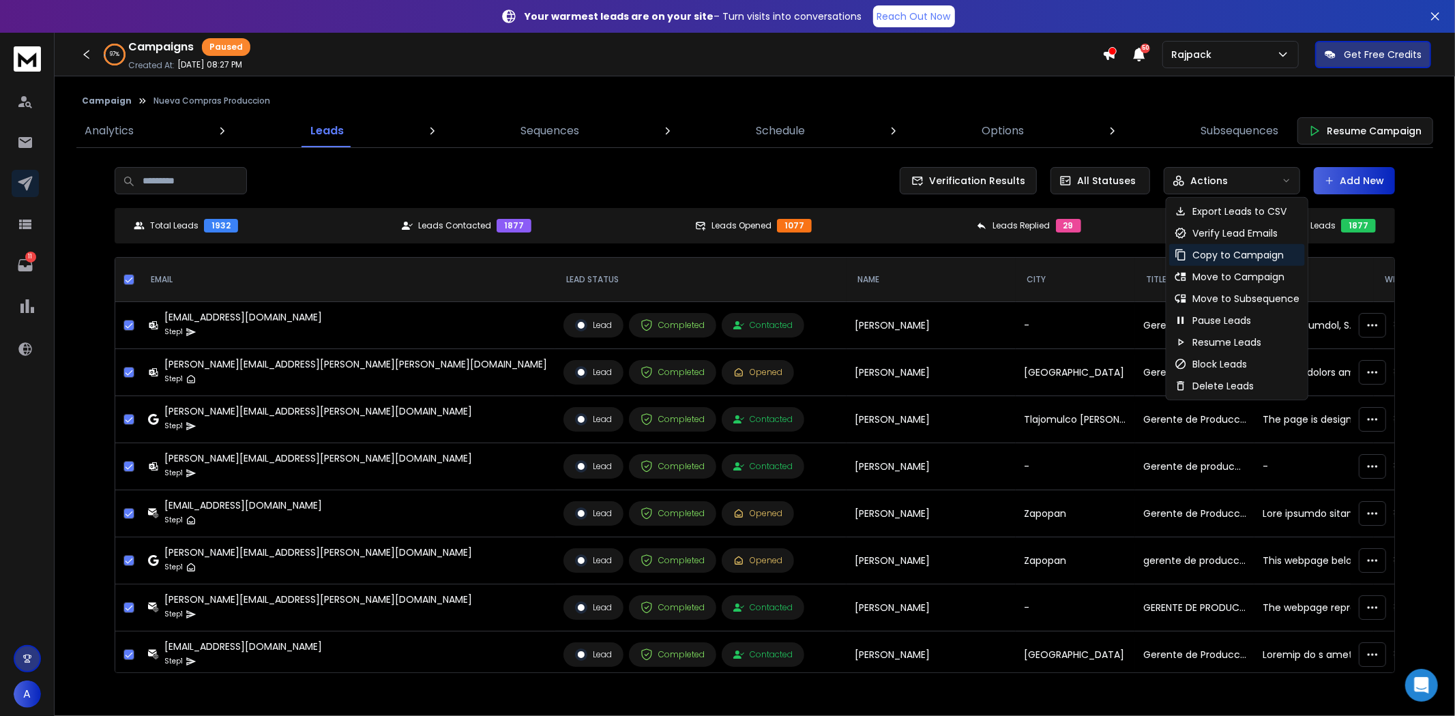
click at [1222, 261] on p "Copy to Campaign" at bounding box center [1237, 255] width 91 height 14
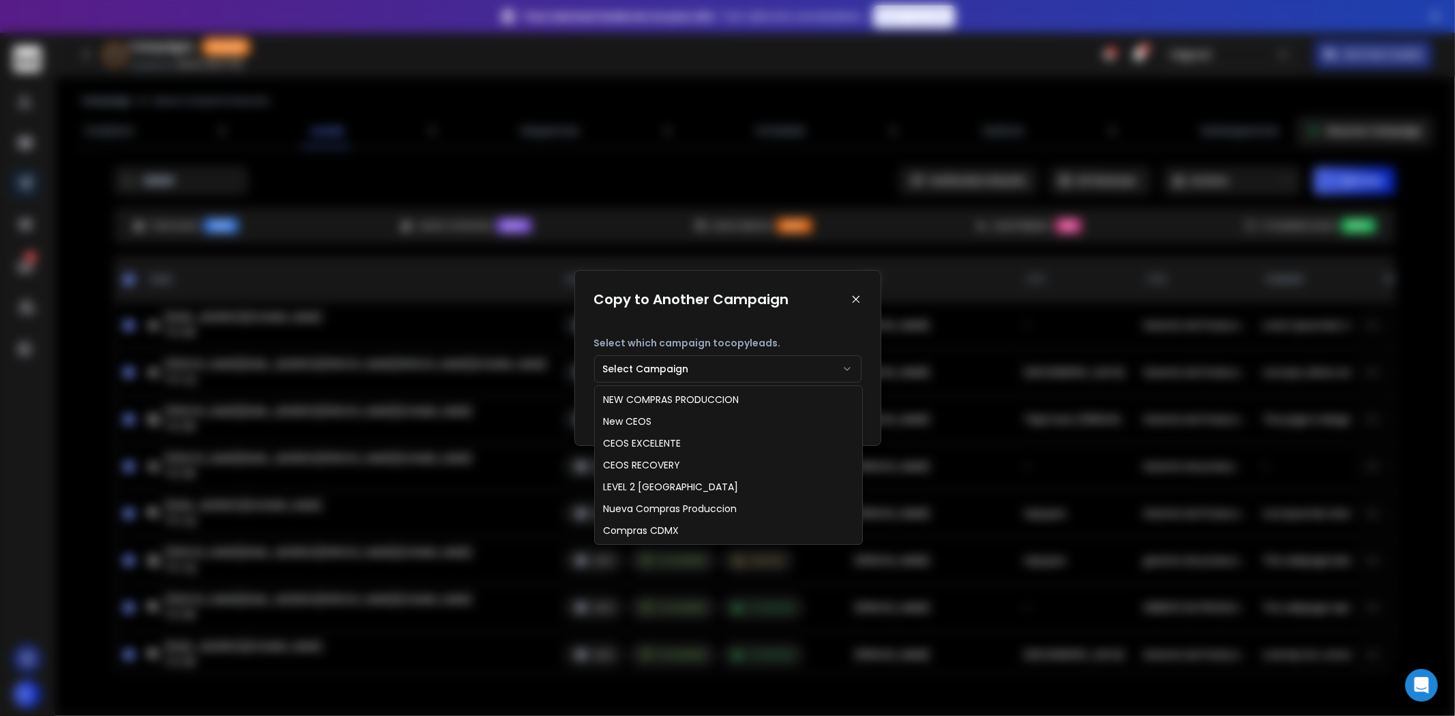
click at [716, 365] on button "Select Campaign" at bounding box center [727, 368] width 267 height 27
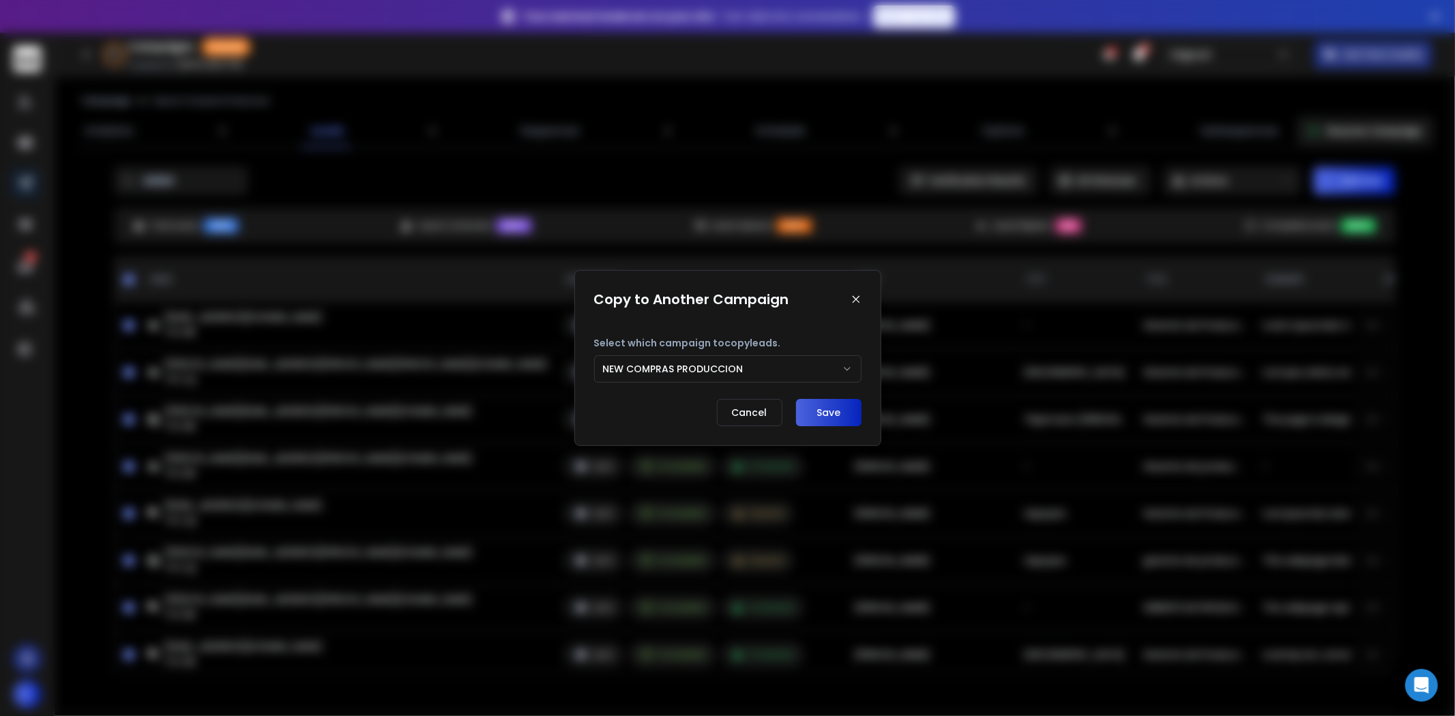
click at [837, 420] on button "Save" at bounding box center [828, 412] width 65 height 27
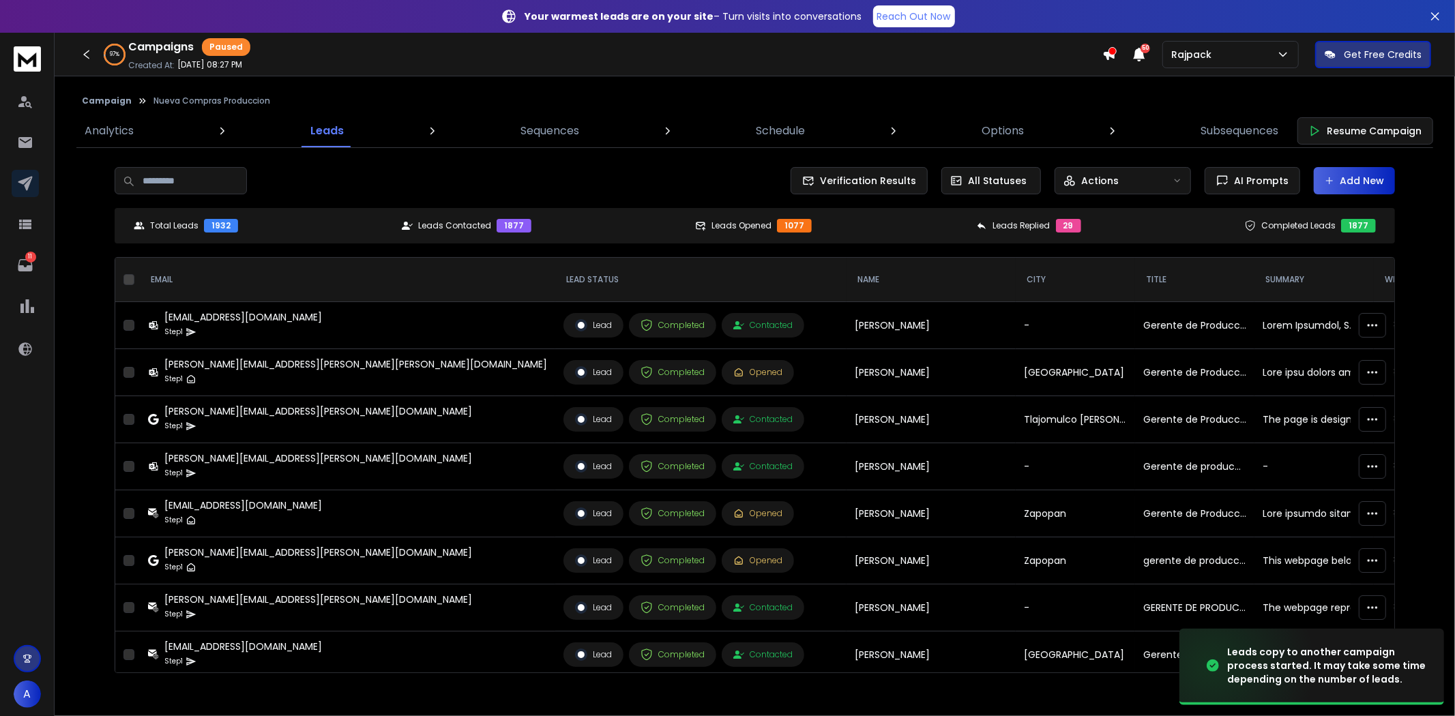
click at [544, 189] on div "Verification Results All Statuses Actions AI Prompts Add New" at bounding box center [755, 180] width 1280 height 27
